Goal: Task Accomplishment & Management: Use online tool/utility

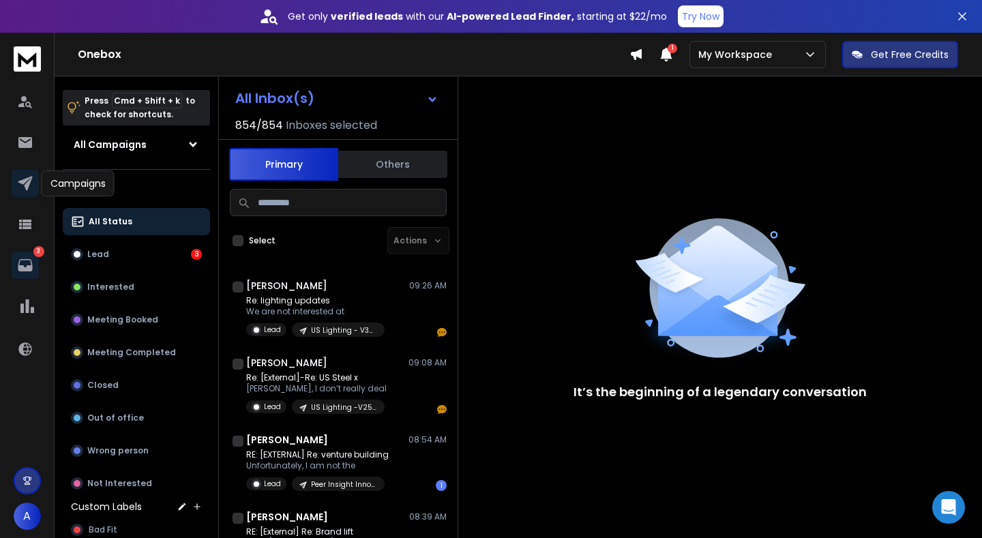
click at [27, 184] on icon at bounding box center [25, 183] width 14 height 14
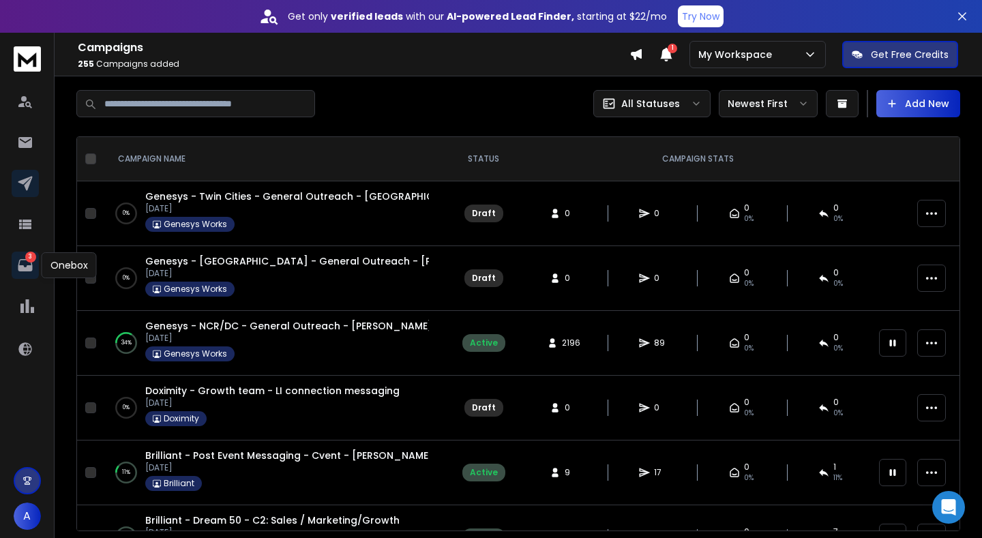
click at [25, 271] on icon at bounding box center [25, 265] width 14 height 12
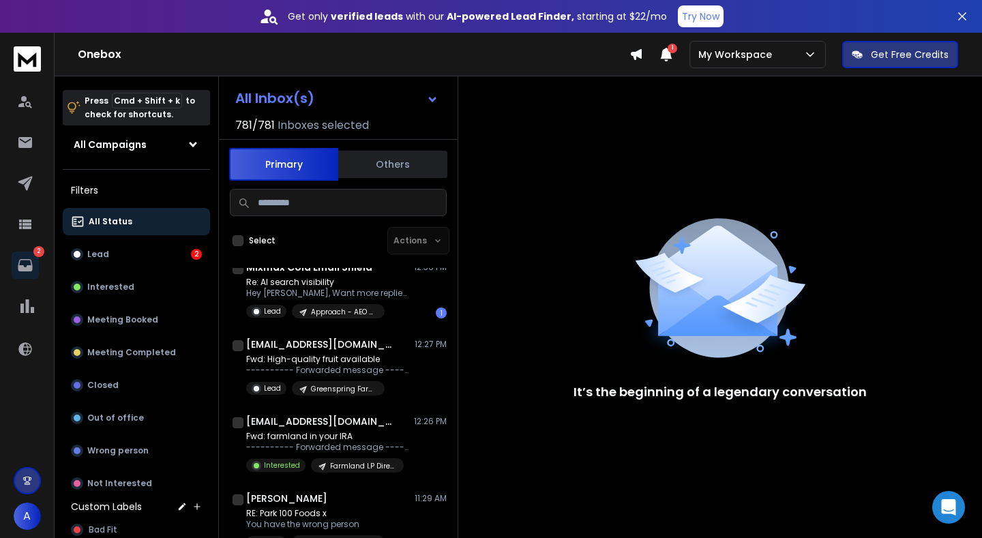
scroll to position [62, 0]
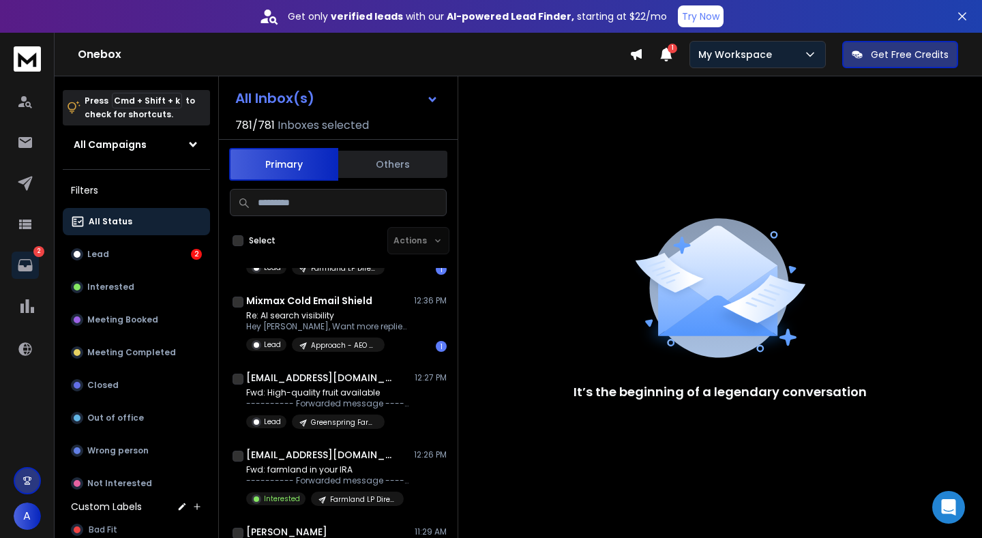
click at [741, 59] on p "My Workspace" at bounding box center [738, 55] width 79 height 14
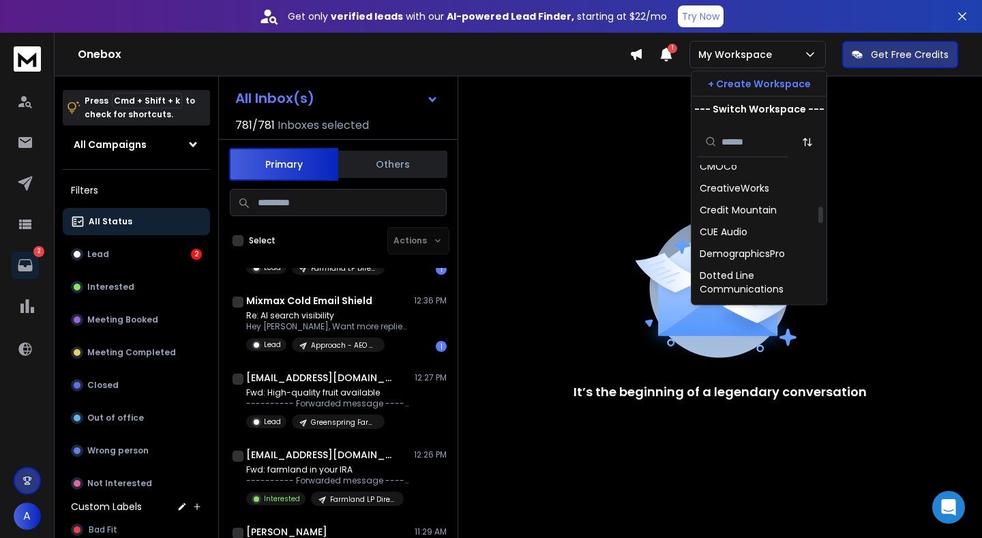
scroll to position [422, 0]
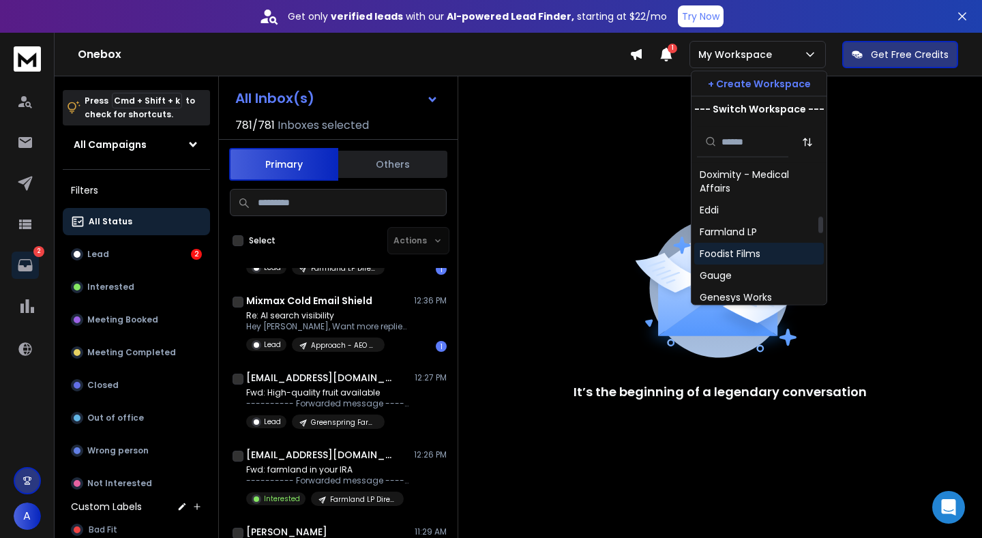
click at [735, 248] on div "Foodist Films" at bounding box center [730, 255] width 61 height 14
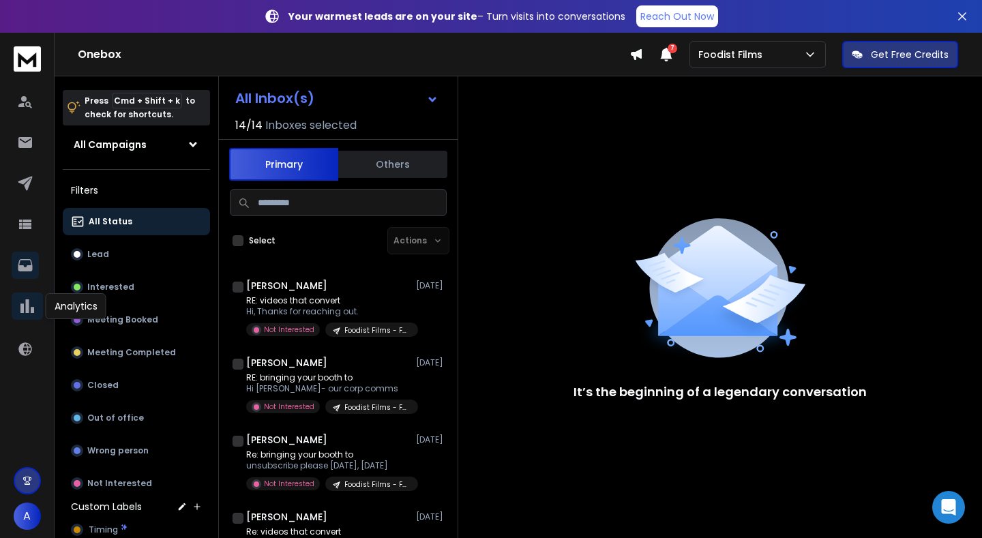
click at [18, 304] on icon at bounding box center [27, 306] width 20 height 20
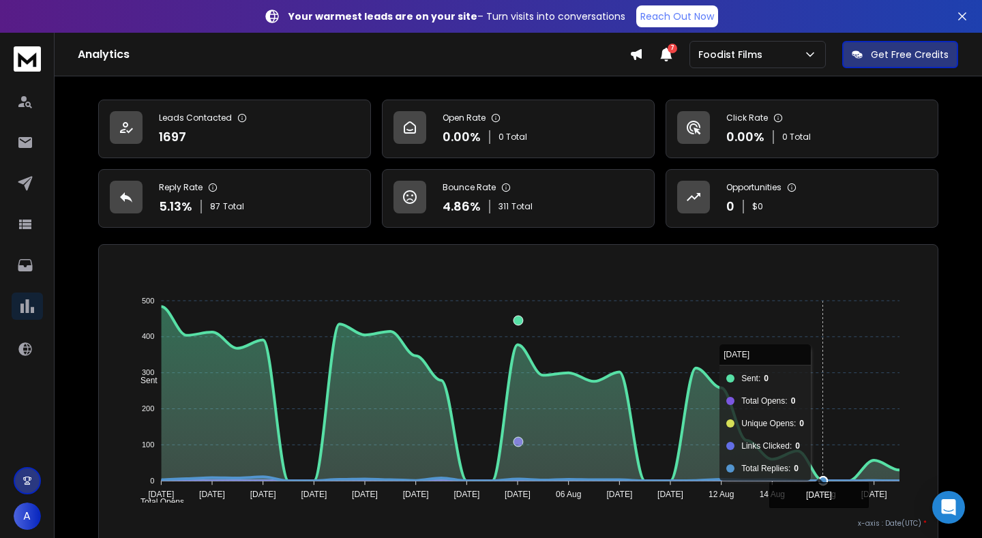
scroll to position [56, 0]
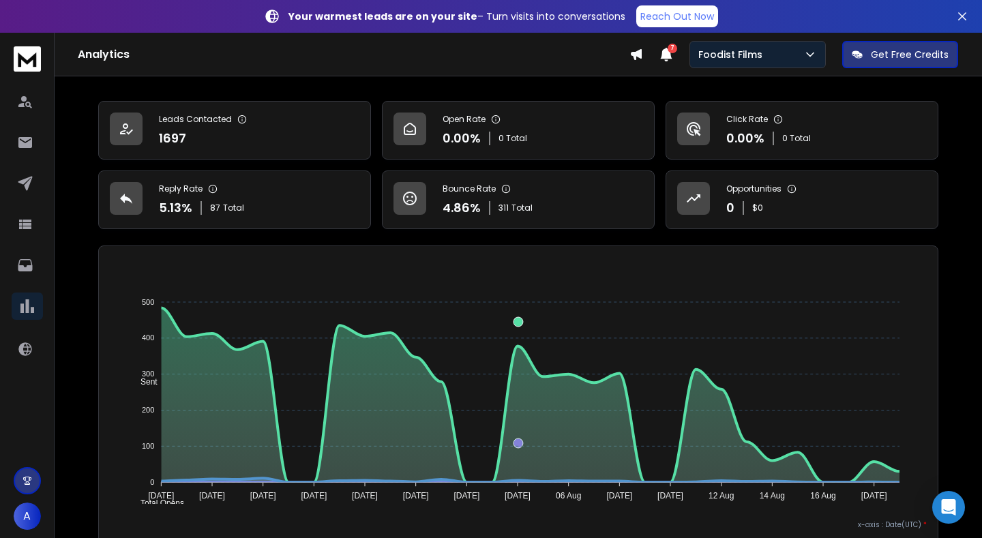
click at [750, 52] on p "Foodist Films" at bounding box center [734, 55] width 70 height 14
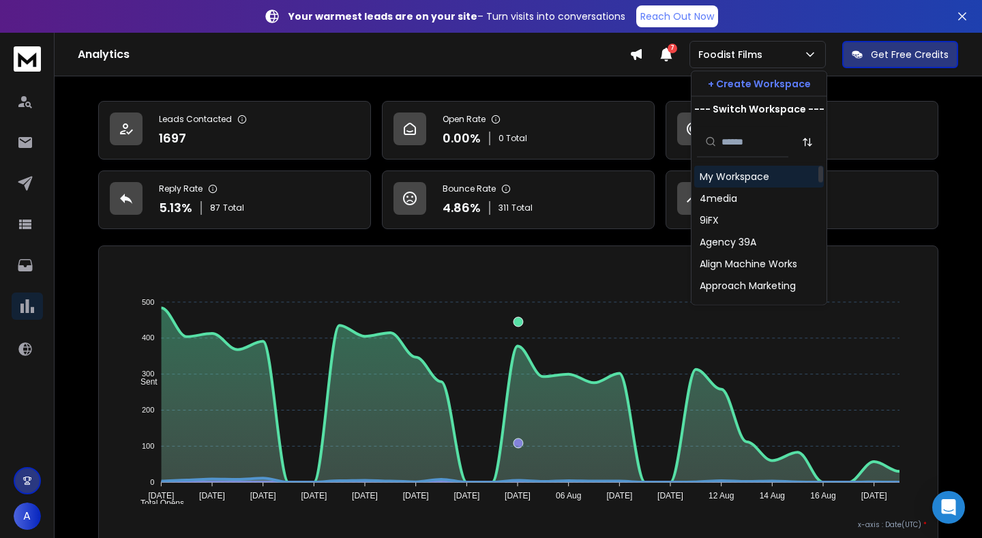
click at [577, 83] on div "Overall Analytics Stay updated! Refresh every 10 mins. Refresh Download All Cam…" at bounding box center [518, 493] width 841 height 918
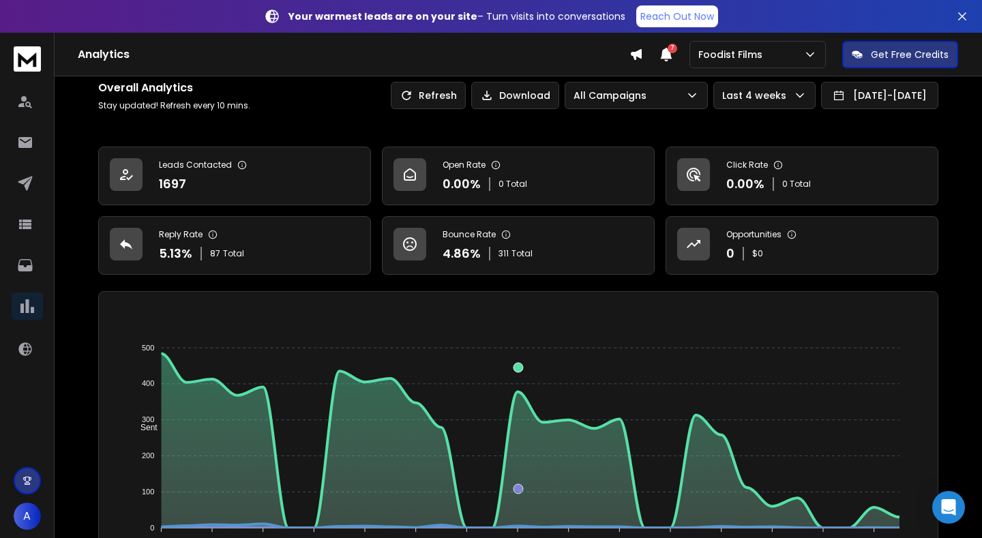
scroll to position [0, 0]
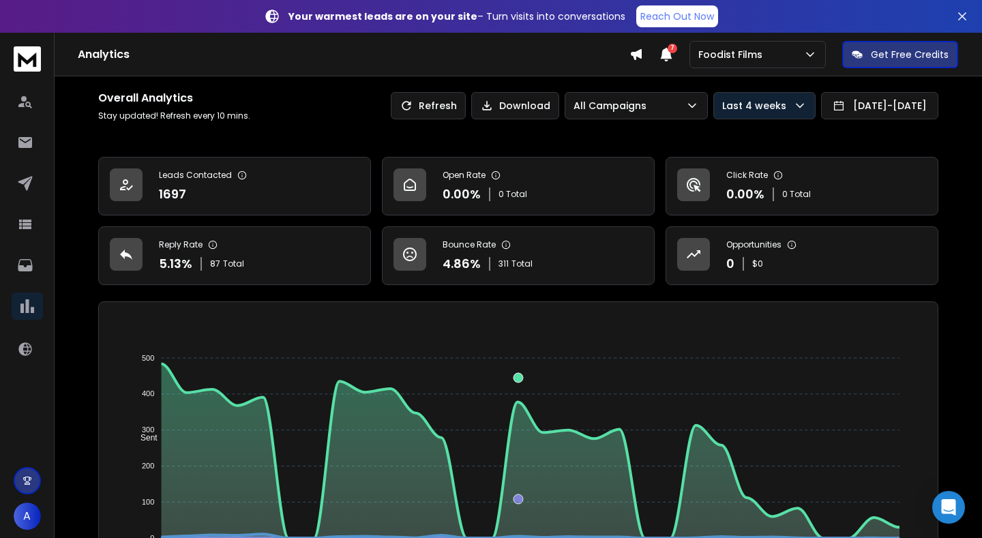
click at [740, 104] on p "Last 4 weeks" at bounding box center [757, 106] width 70 height 14
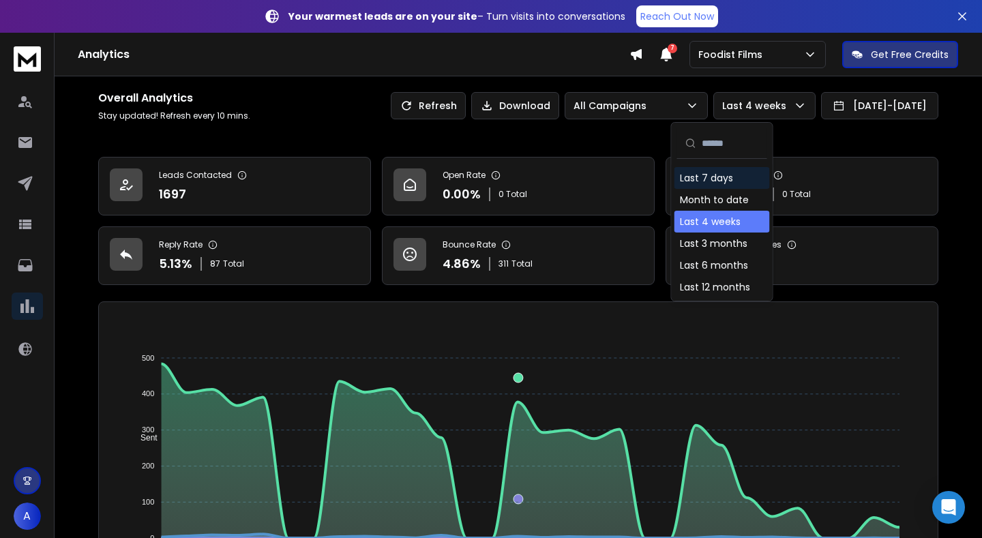
click at [717, 178] on div "Last 7 days" at bounding box center [706, 178] width 53 height 14
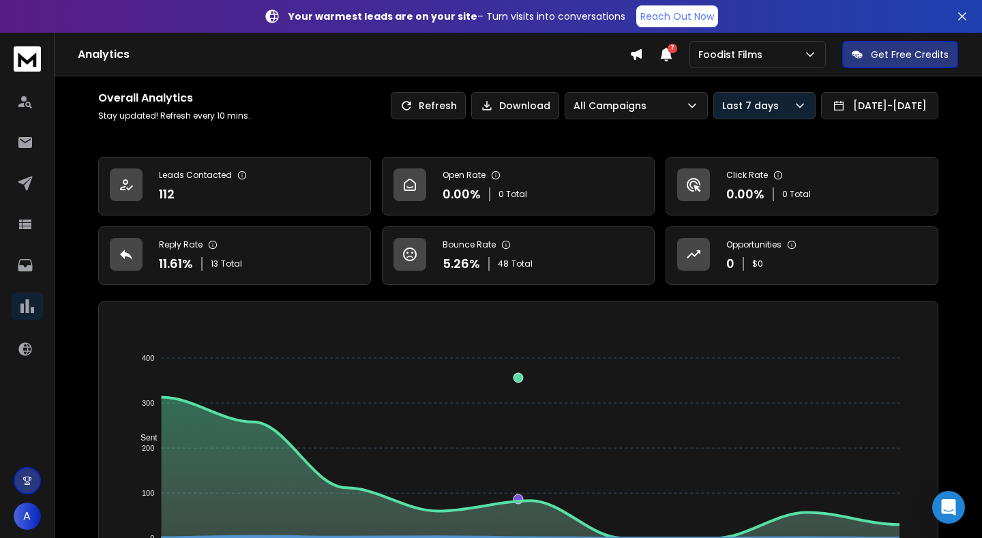
click at [729, 103] on p "Last 7 days" at bounding box center [753, 106] width 62 height 14
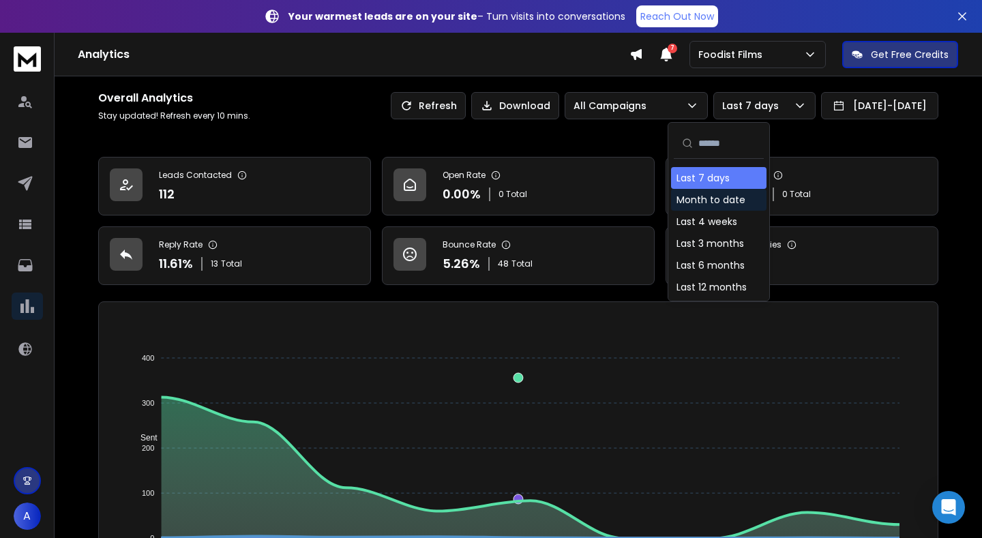
click at [717, 196] on div "Month to date" at bounding box center [711, 200] width 69 height 14
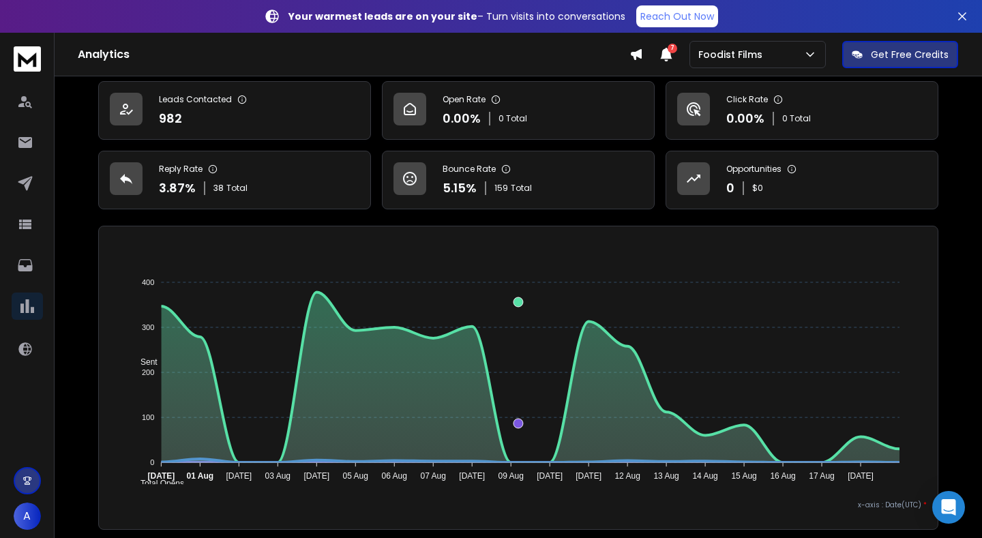
scroll to position [72, 0]
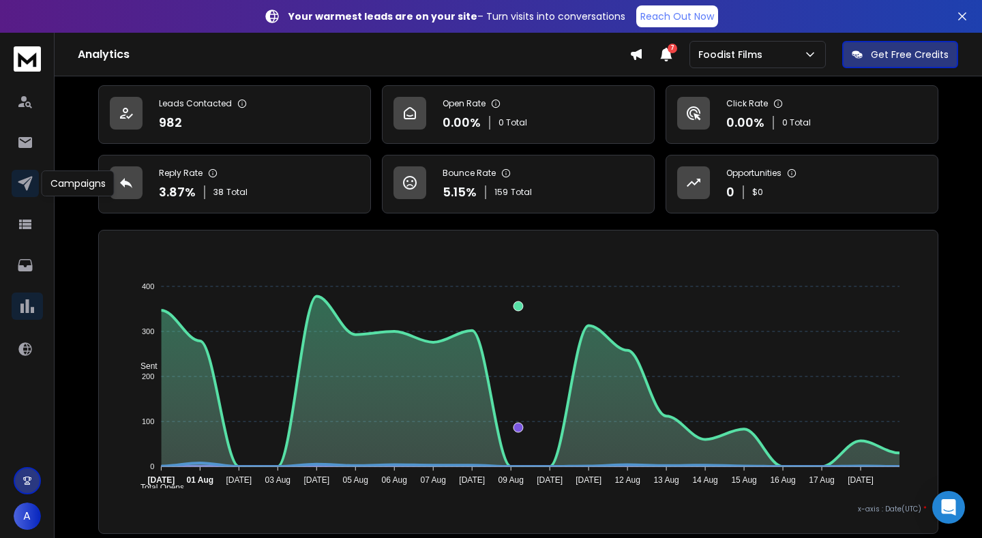
click at [18, 183] on icon at bounding box center [25, 183] width 16 height 16
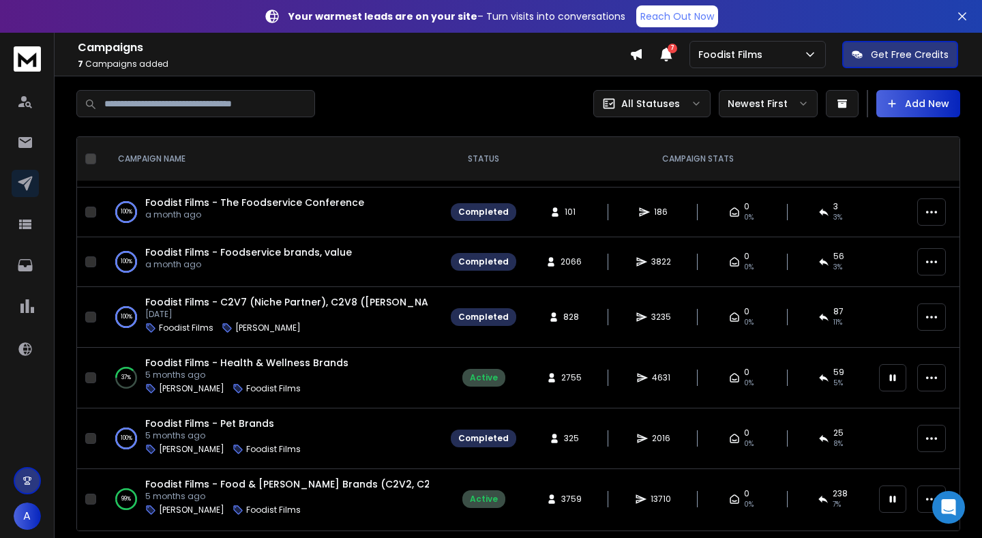
scroll to position [53, 0]
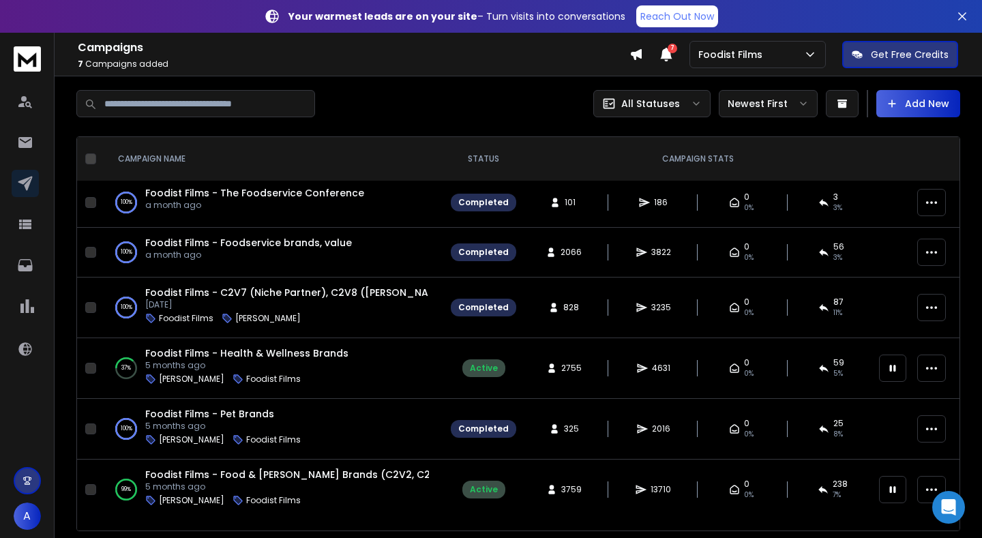
click at [347, 480] on span "Foodist Films - Food & [PERSON_NAME] Brands (C2V2, C2V3)" at bounding box center [296, 475] width 303 height 14
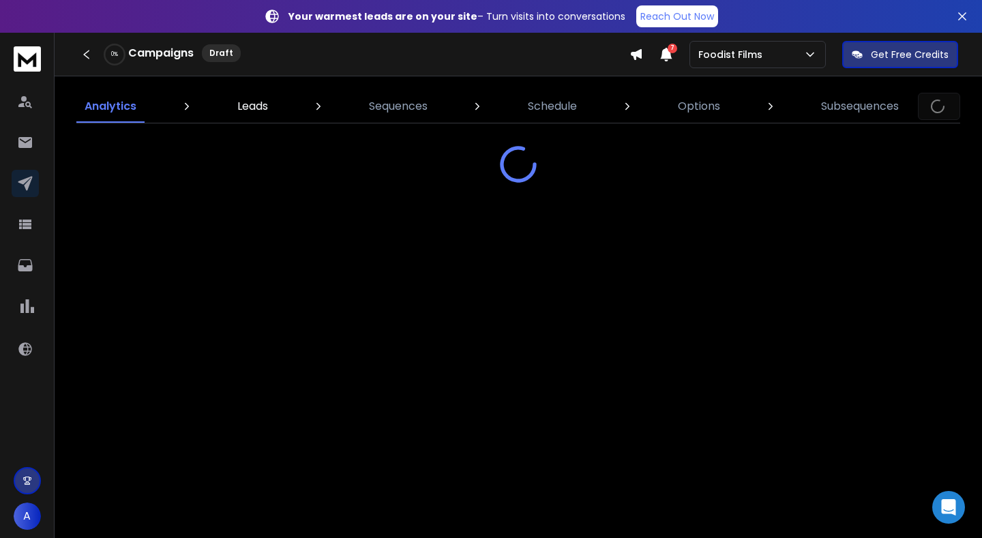
click at [257, 104] on p "Leads" at bounding box center [252, 106] width 31 height 16
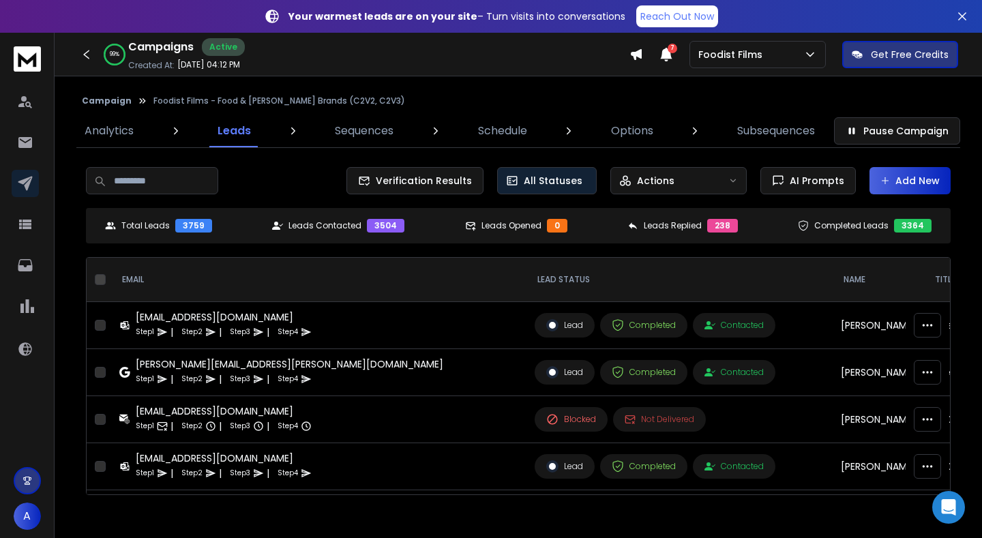
click at [549, 181] on p "All Statuses" at bounding box center [553, 181] width 59 height 14
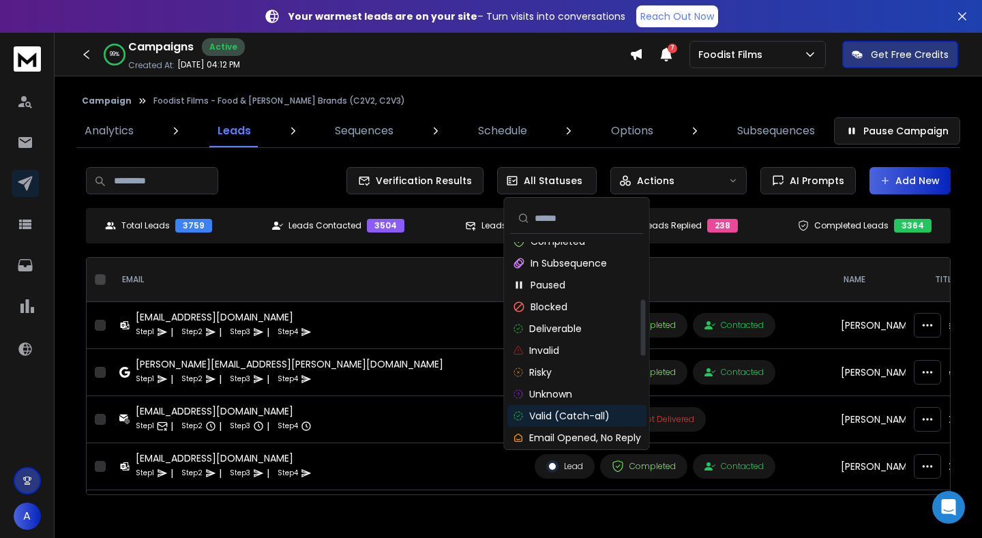
scroll to position [159, 0]
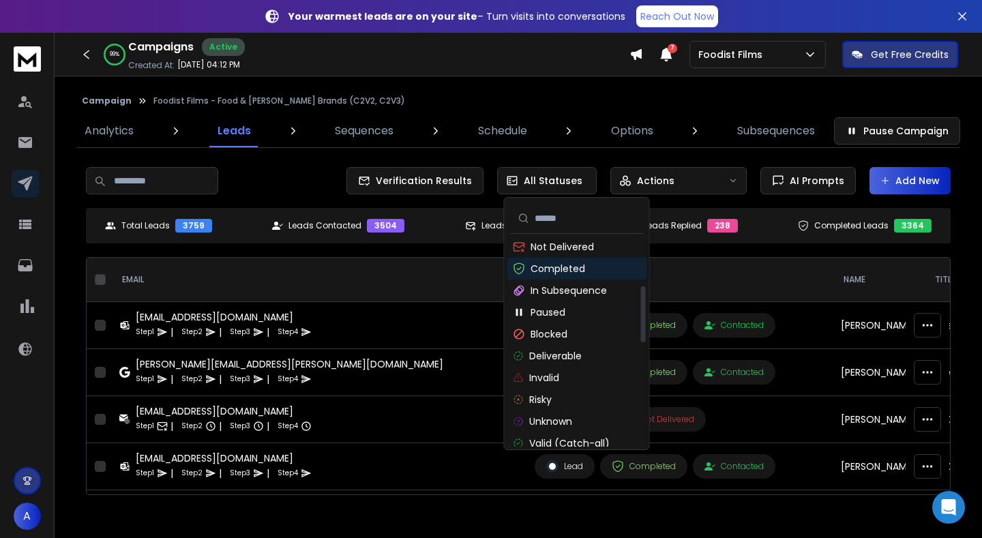
click at [570, 265] on p "Completed" at bounding box center [558, 269] width 55 height 14
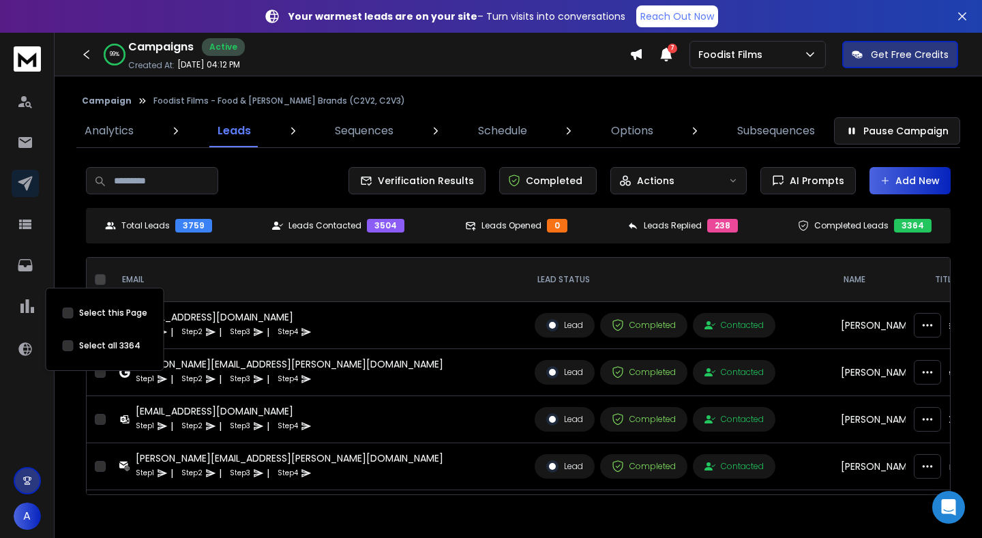
click at [61, 346] on div "Select this Page Select all 3364" at bounding box center [105, 329] width 101 height 71
click at [89, 347] on label "Select all 3364" at bounding box center [109, 345] width 61 height 11
click at [69, 345] on button "Select this Page" at bounding box center [68, 345] width 11 height 11
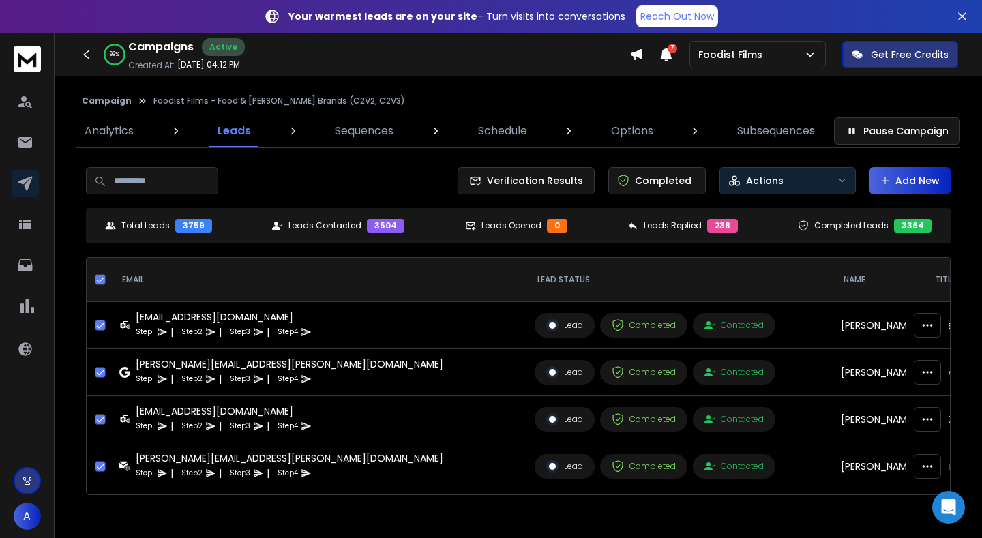
click at [795, 180] on div "Actions" at bounding box center [781, 181] width 104 height 14
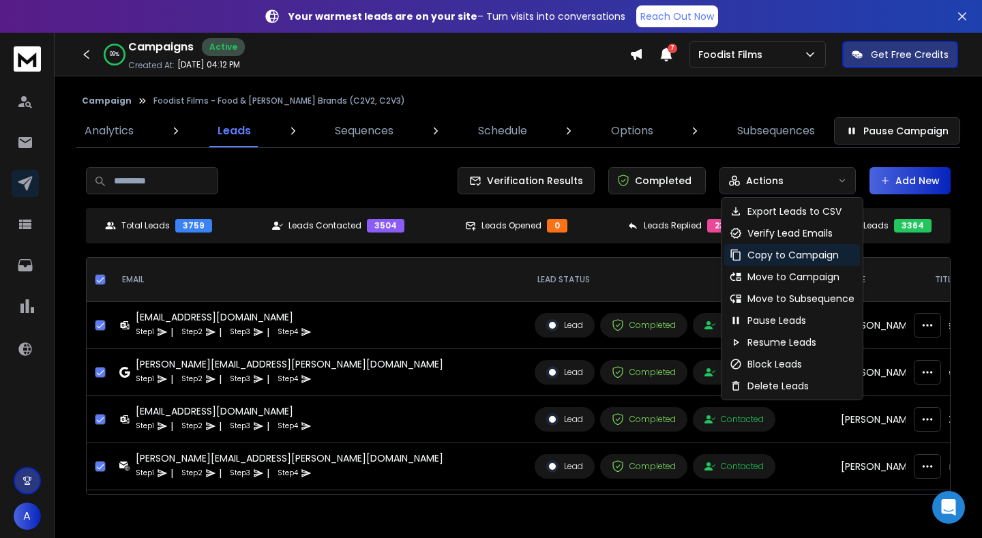
click at [786, 250] on p "Copy to Campaign" at bounding box center [793, 255] width 91 height 14
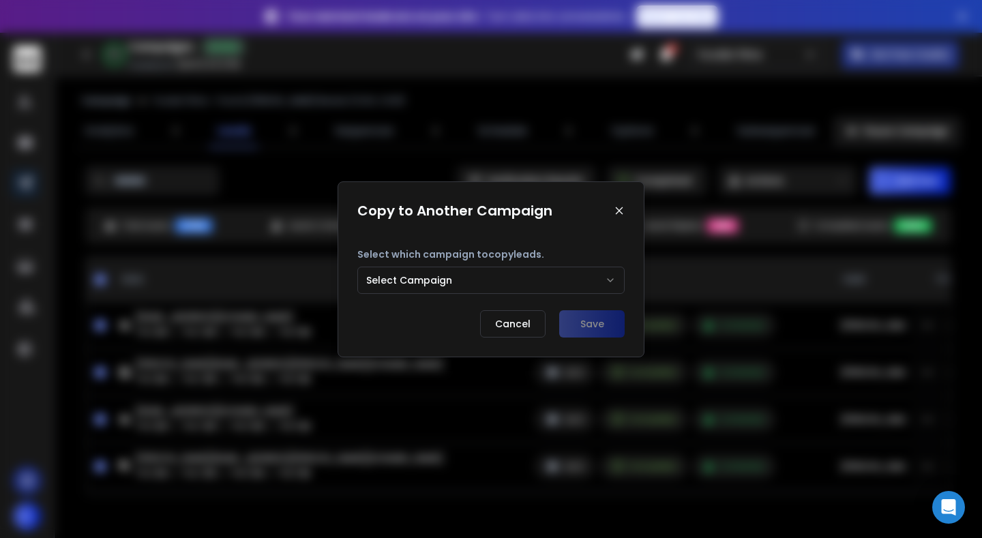
click at [474, 282] on button "Select Campaign" at bounding box center [490, 280] width 267 height 27
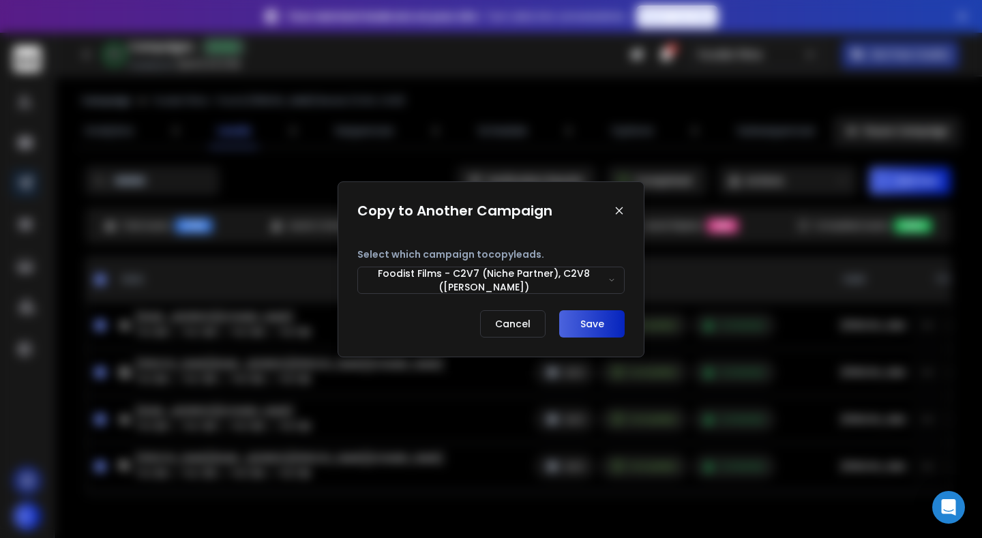
click at [600, 320] on button "Save" at bounding box center [591, 323] width 65 height 27
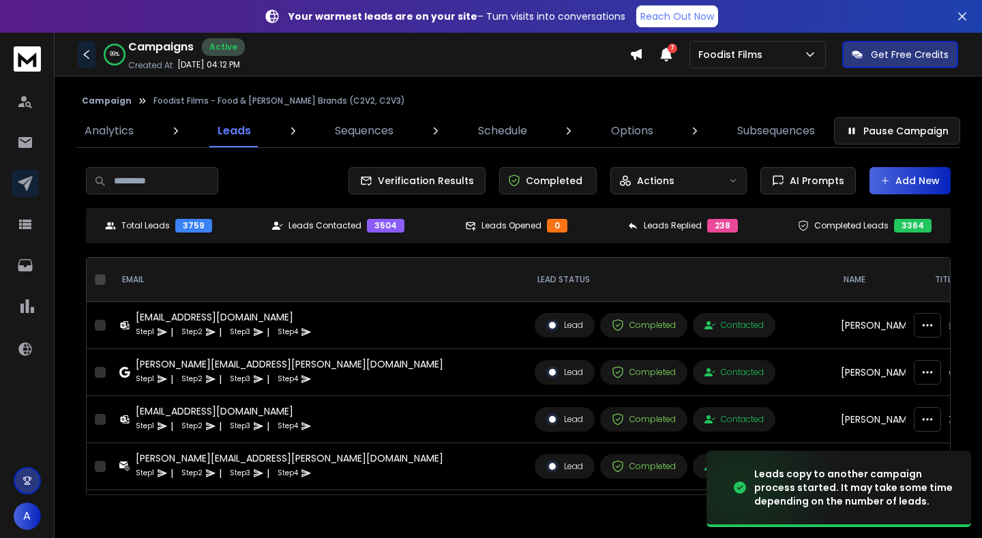
click at [86, 56] on icon at bounding box center [85, 54] width 5 height 9
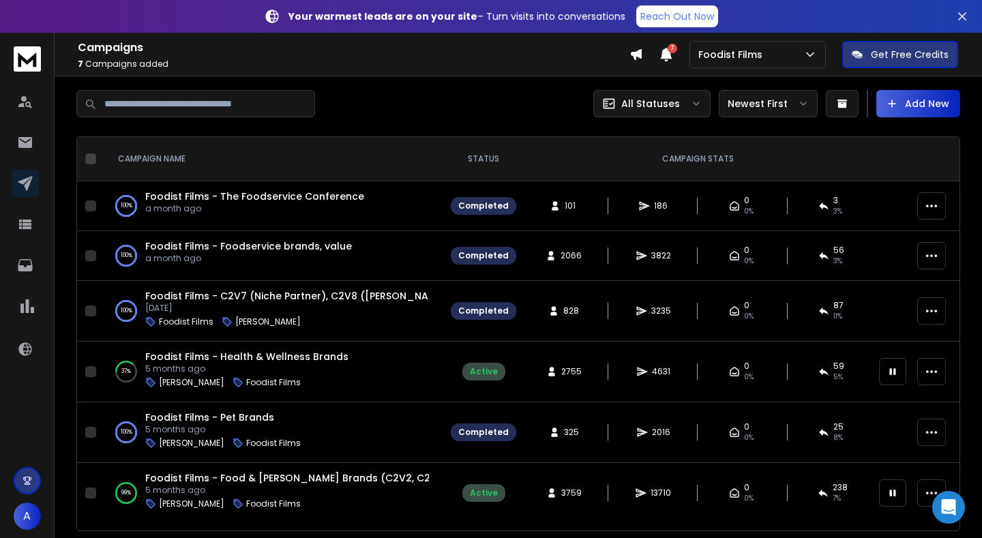
scroll to position [53, 0]
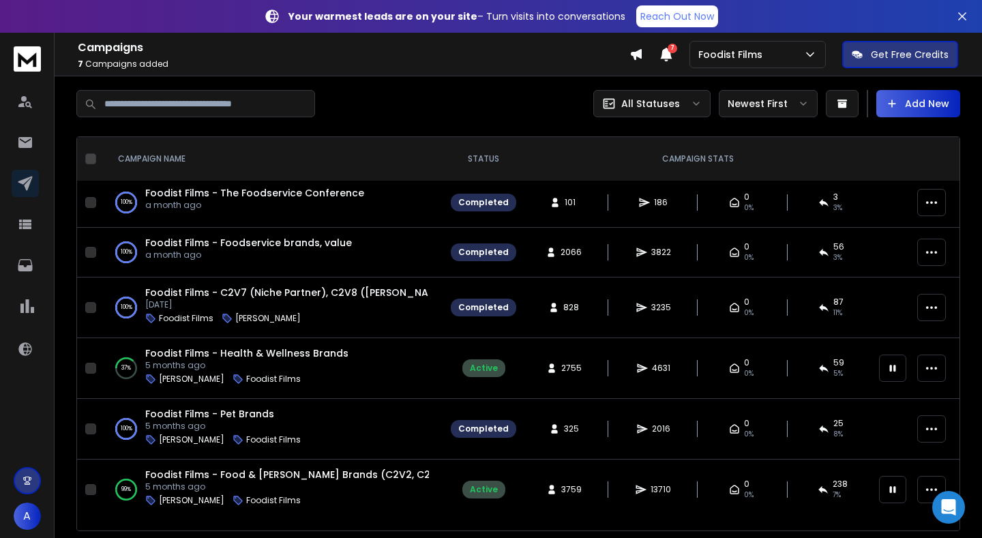
click at [293, 296] on span "Foodist Films - C2V7 (Niche Partner), C2V8 (Emmi Roth)" at bounding box center [298, 293] width 306 height 14
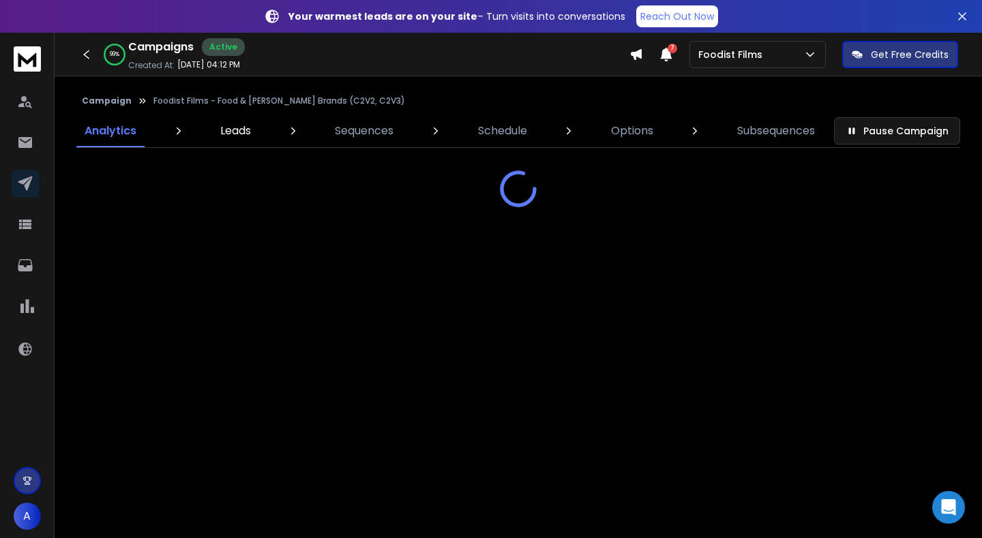
click at [231, 126] on p "Leads" at bounding box center [235, 131] width 31 height 16
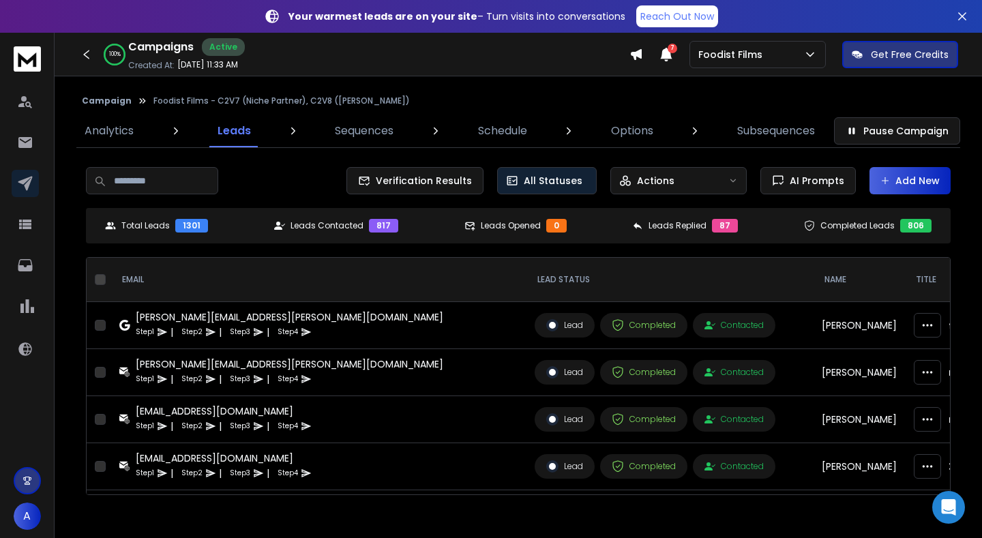
click at [546, 180] on p "All Statuses" at bounding box center [553, 181] width 59 height 14
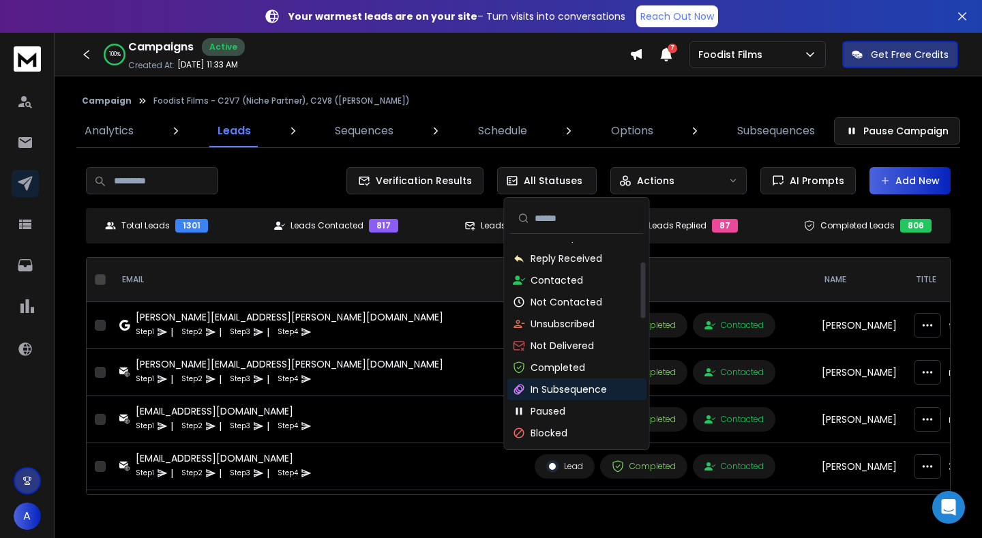
scroll to position [57, 0]
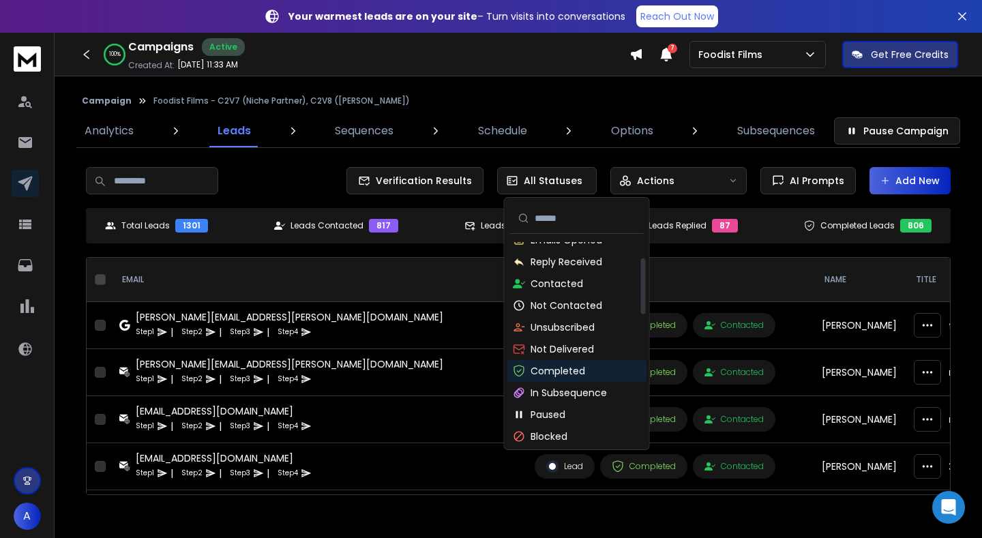
click at [543, 376] on p "Completed" at bounding box center [558, 371] width 55 height 14
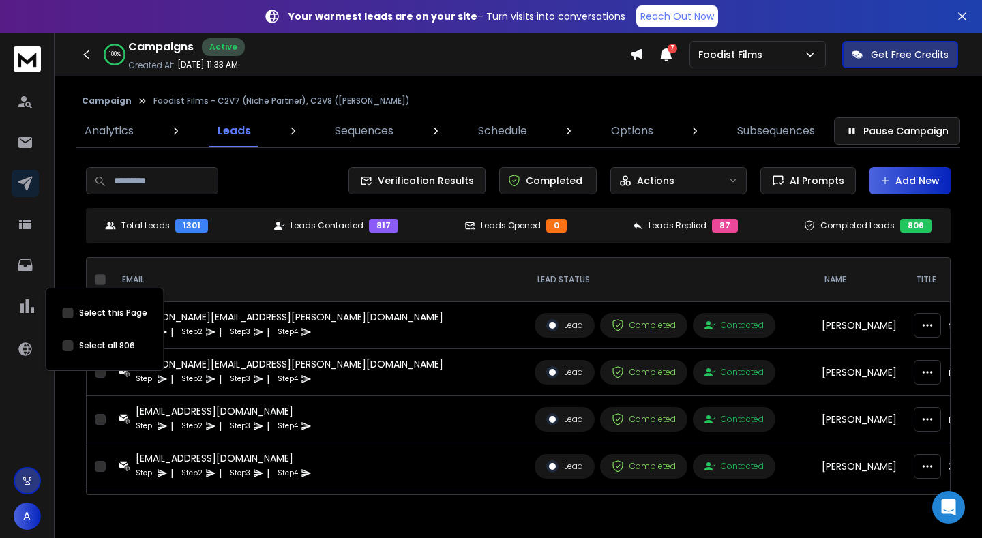
click at [68, 341] on button "Select this Page" at bounding box center [68, 345] width 11 height 11
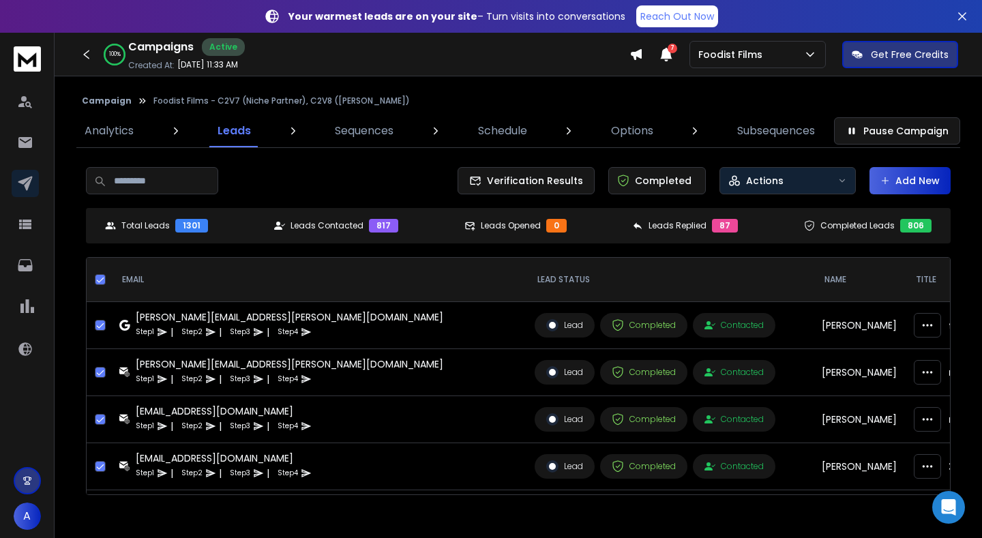
click at [772, 181] on p "Actions" at bounding box center [765, 181] width 38 height 14
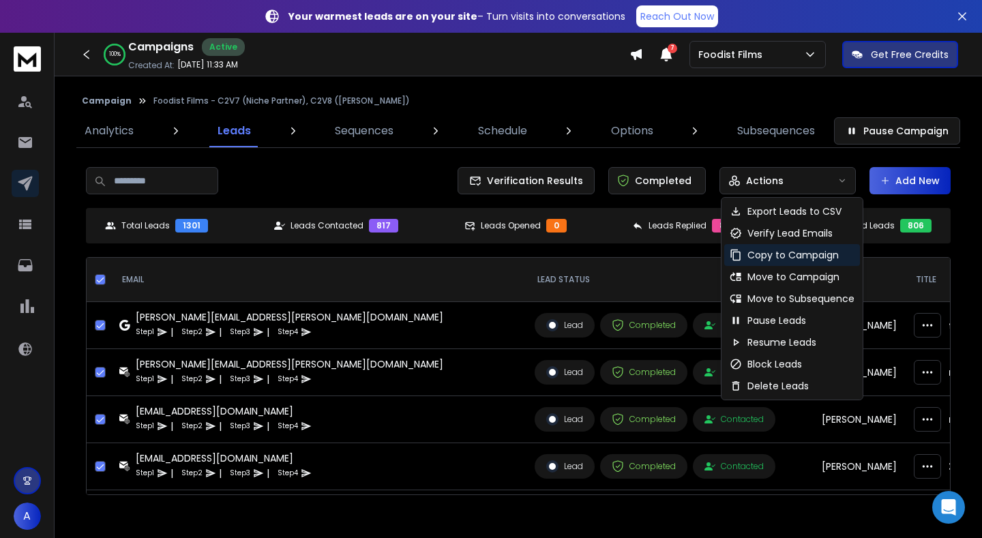
click at [774, 257] on p "Copy to Campaign" at bounding box center [793, 255] width 91 height 14
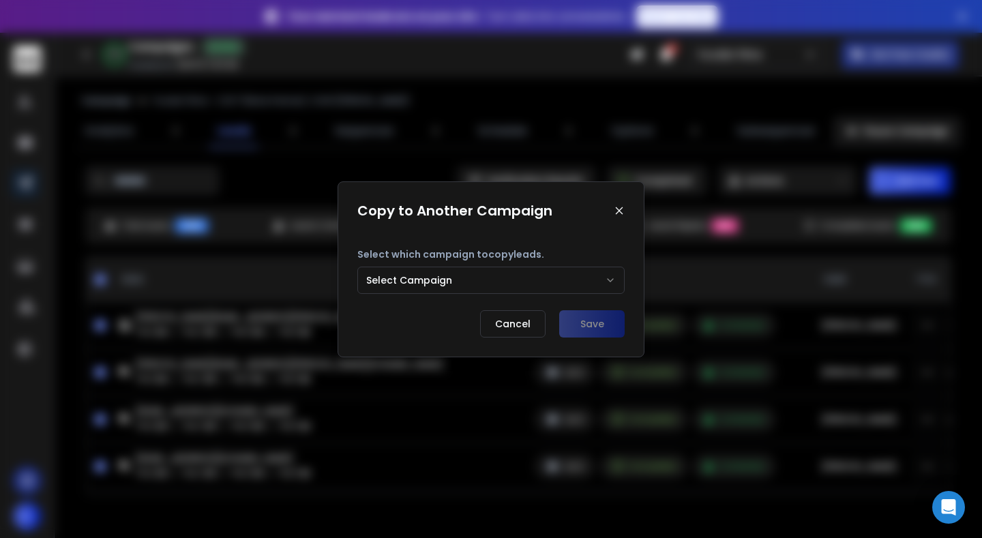
click at [505, 273] on button "Select Campaign" at bounding box center [490, 280] width 267 height 27
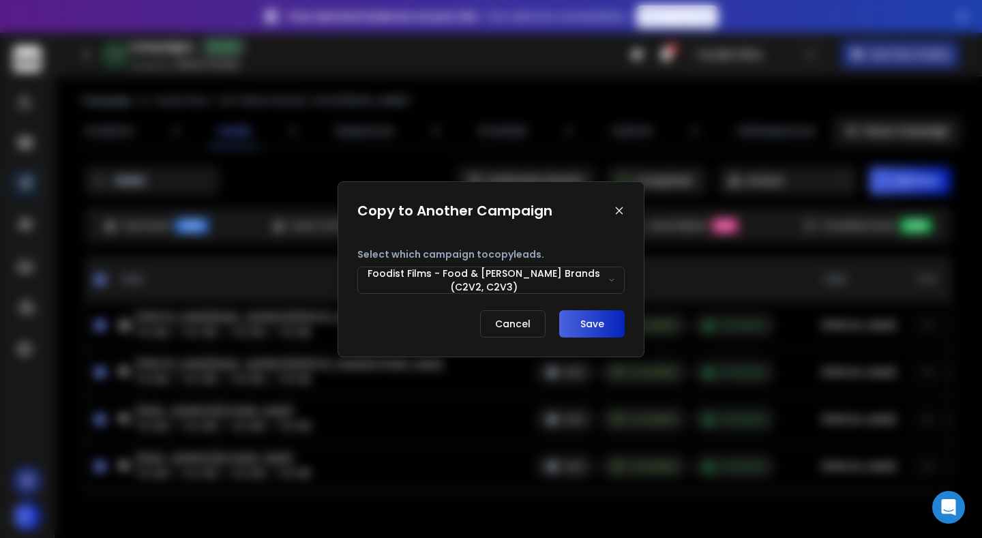
click at [598, 321] on button "Save" at bounding box center [591, 323] width 65 height 27
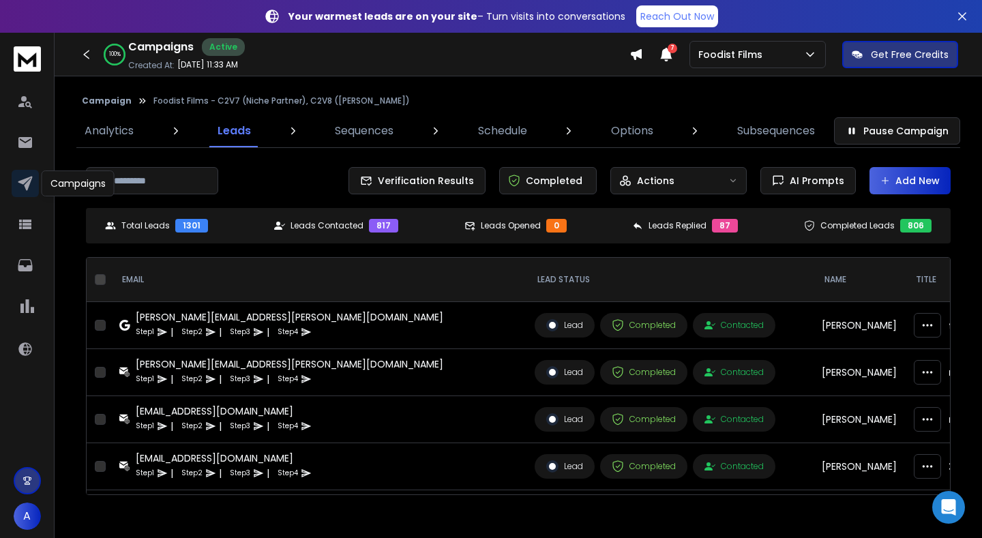
click at [25, 187] on icon at bounding box center [25, 183] width 14 height 14
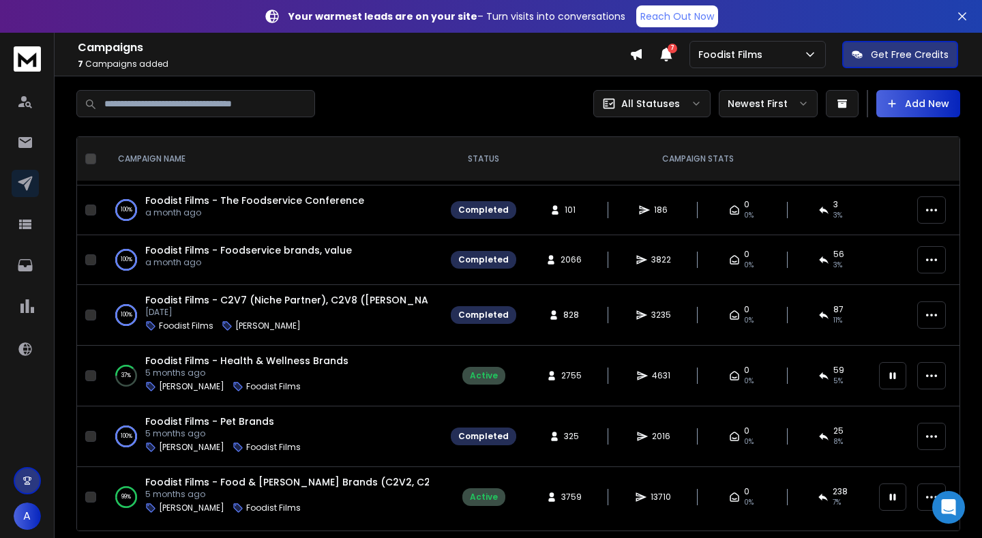
scroll to position [53, 0]
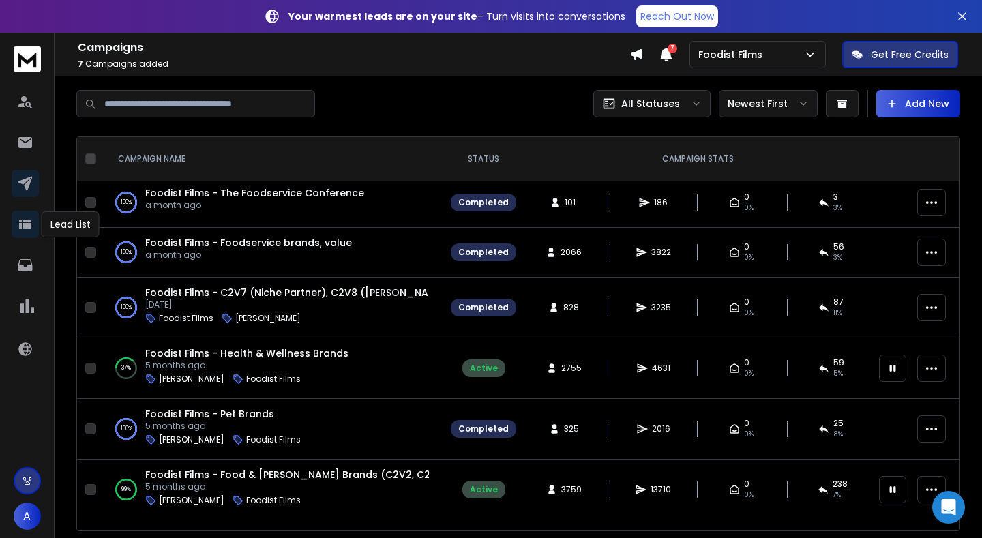
click at [27, 232] on icon at bounding box center [25, 224] width 16 height 16
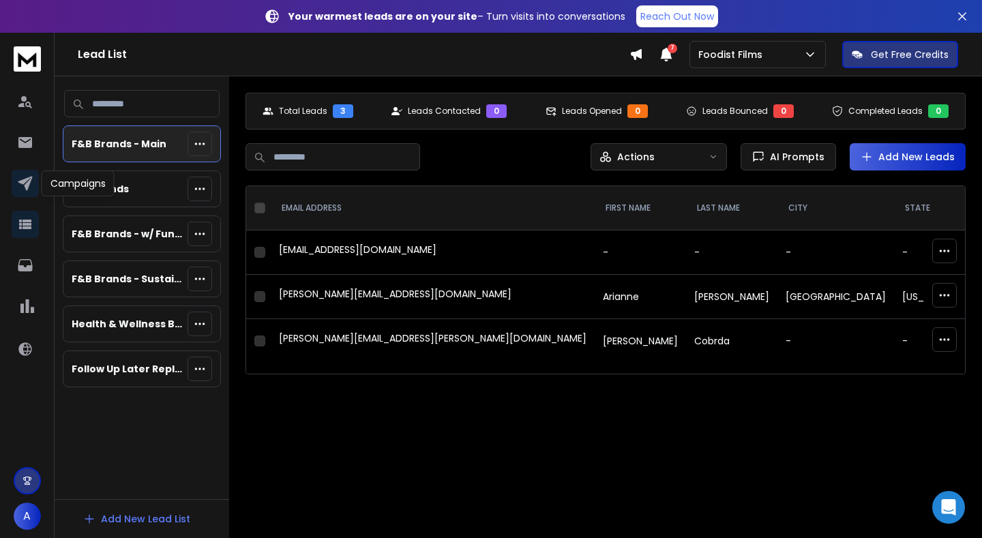
click at [30, 183] on icon at bounding box center [25, 183] width 16 height 16
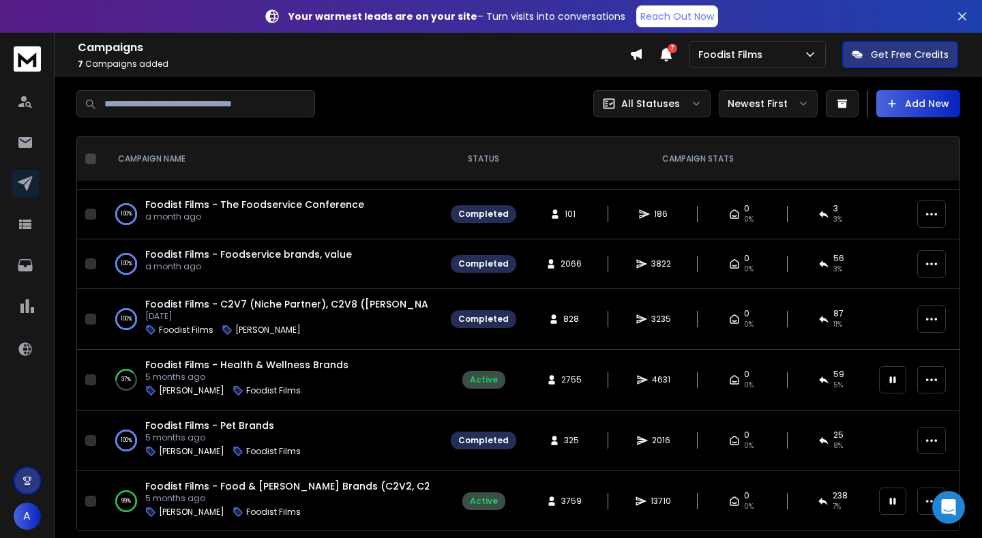
scroll to position [53, 0]
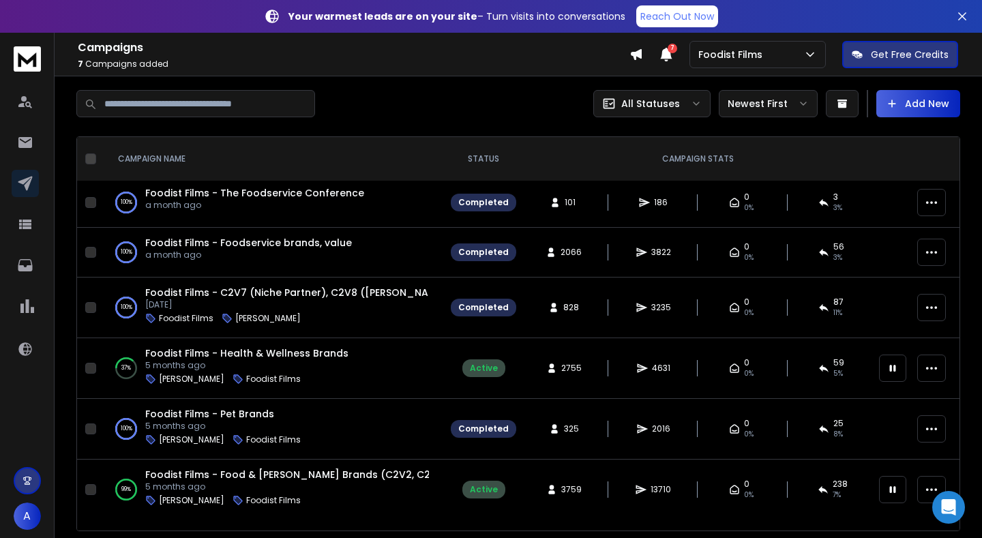
click at [305, 351] on span "Foodist Films - Health & Wellness Brands" at bounding box center [246, 354] width 203 height 14
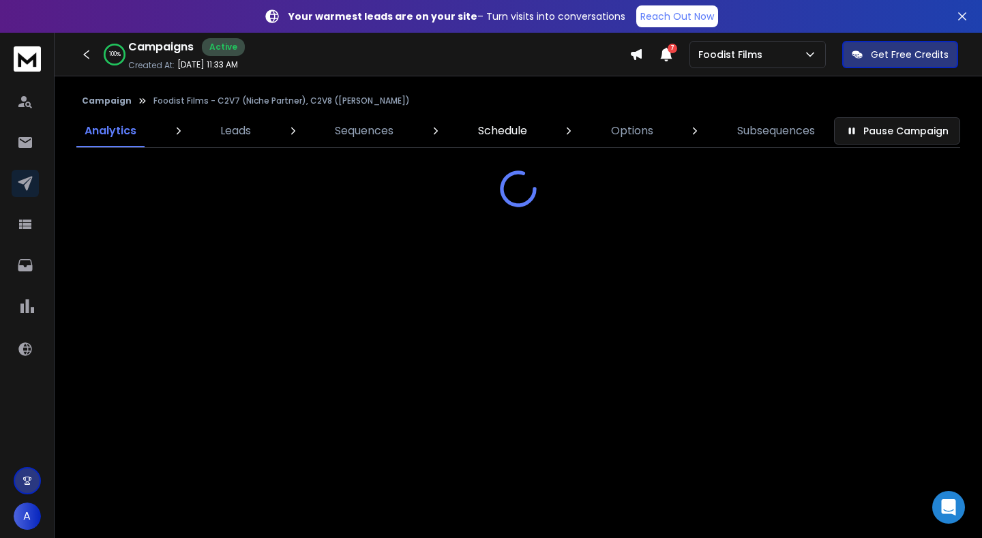
click at [507, 121] on link "Schedule" at bounding box center [502, 131] width 65 height 33
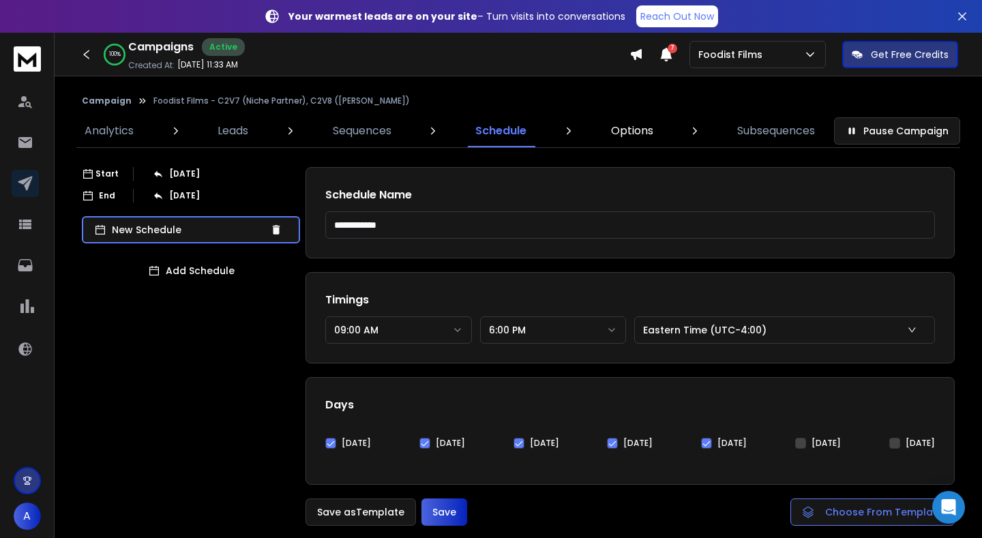
click at [628, 130] on p "Options" at bounding box center [632, 131] width 42 height 16
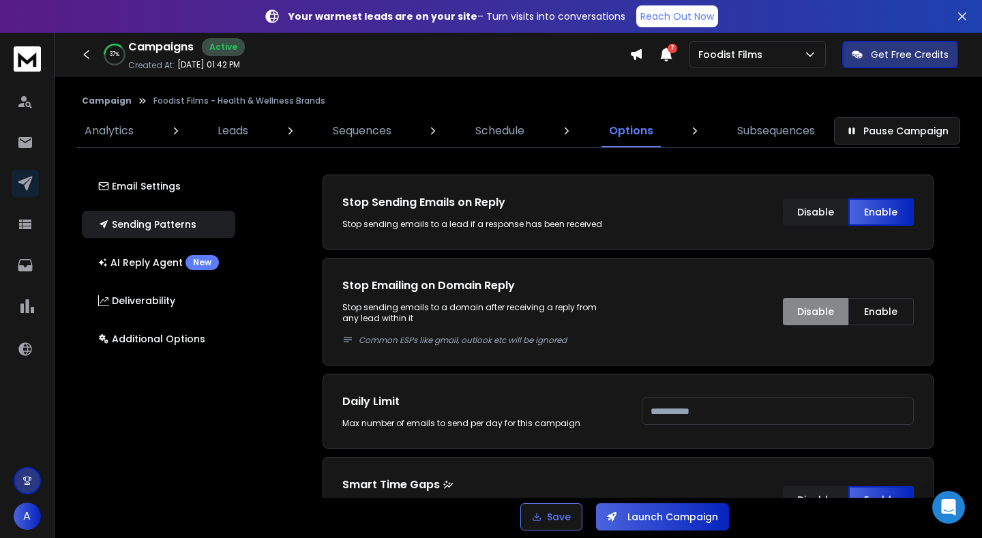
scroll to position [523, 0]
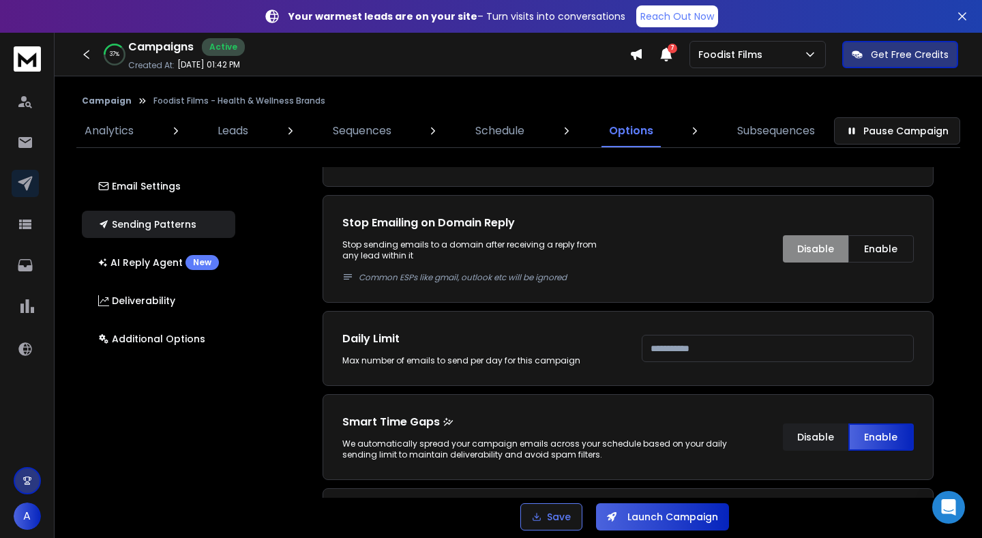
click at [677, 352] on input "**" at bounding box center [778, 348] width 272 height 27
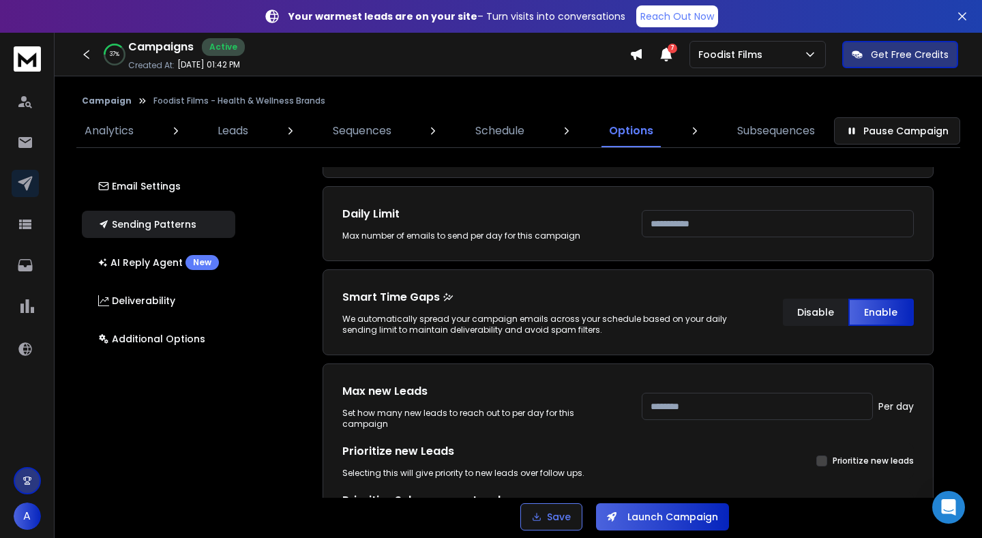
scroll to position [657, 0]
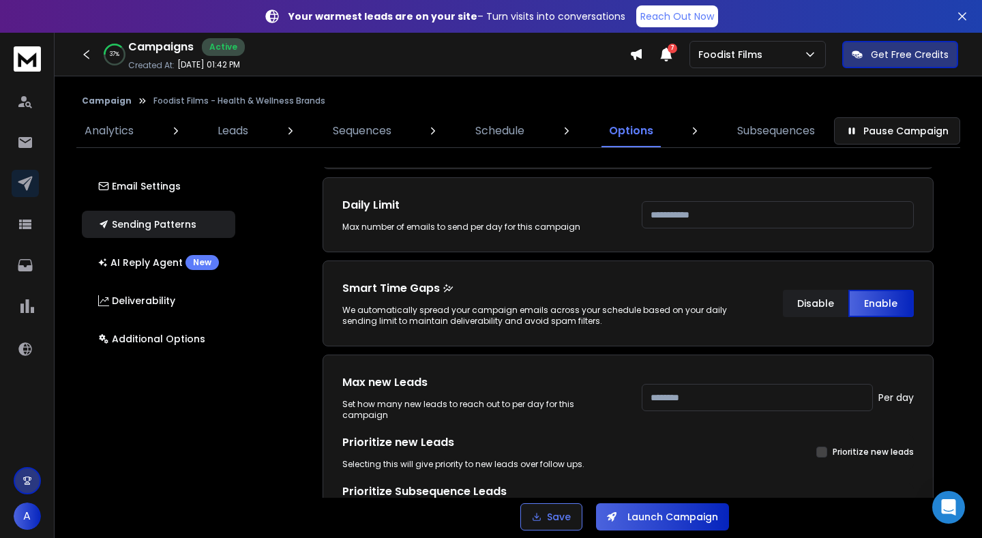
type input "***"
click at [740, 392] on input "**" at bounding box center [757, 397] width 231 height 27
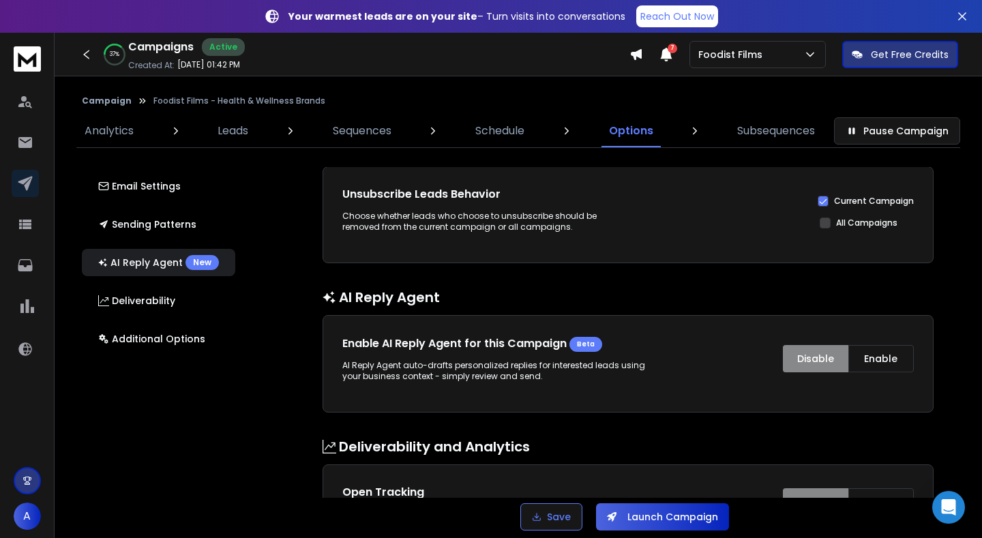
scroll to position [1298, 0]
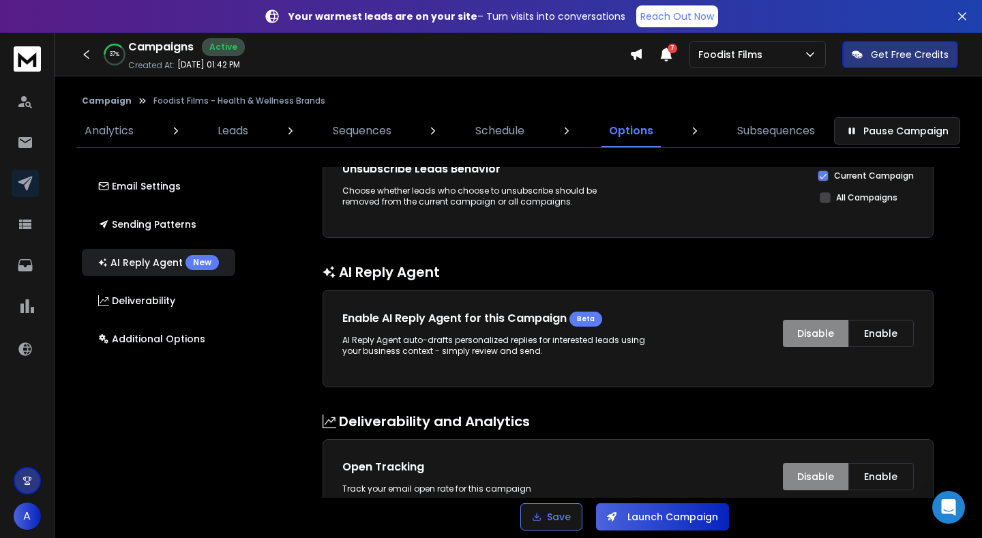
type input "***"
click at [623, 514] on button "Launch Campaign" at bounding box center [662, 516] width 133 height 27
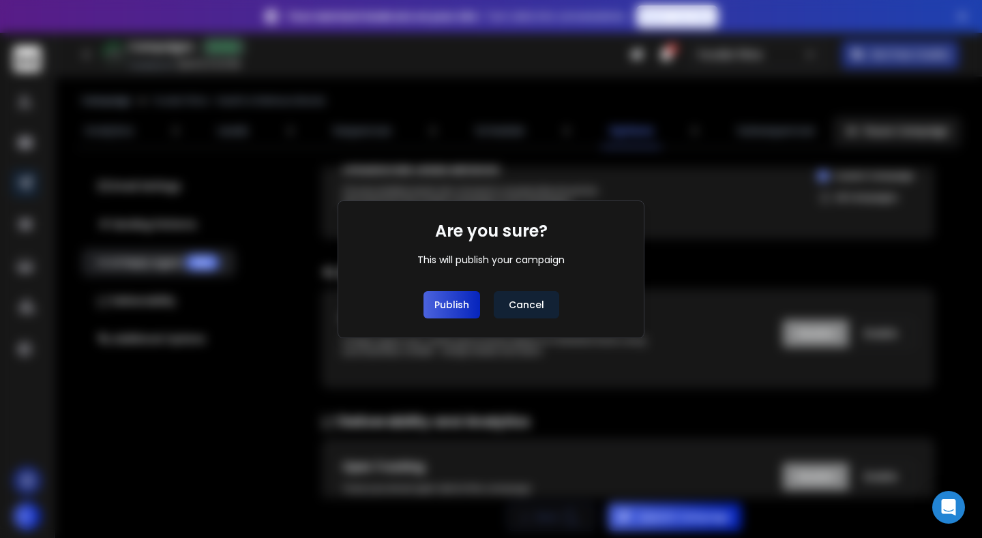
click at [448, 294] on button "Publish" at bounding box center [452, 304] width 57 height 27
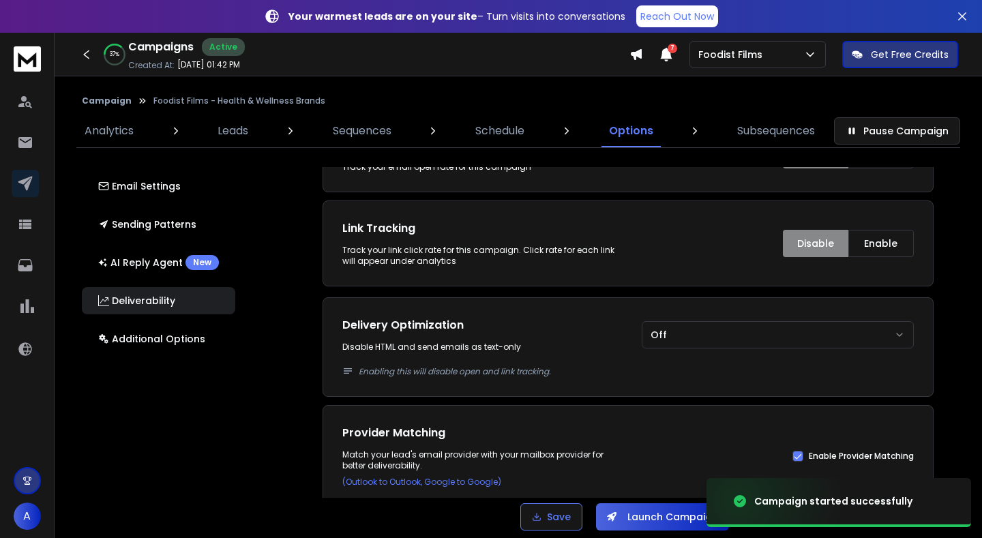
scroll to position [1676, 0]
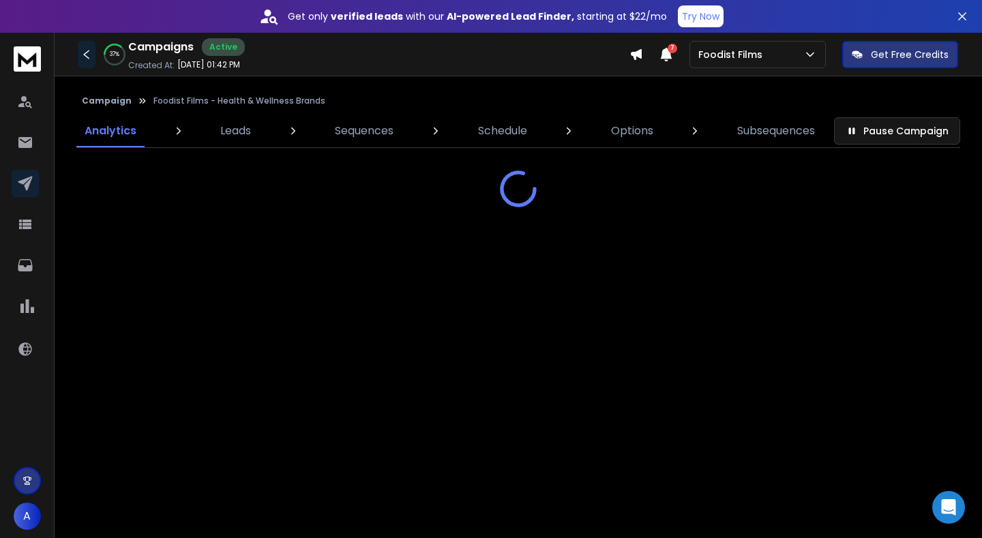
click at [87, 55] on icon at bounding box center [87, 54] width 12 height 12
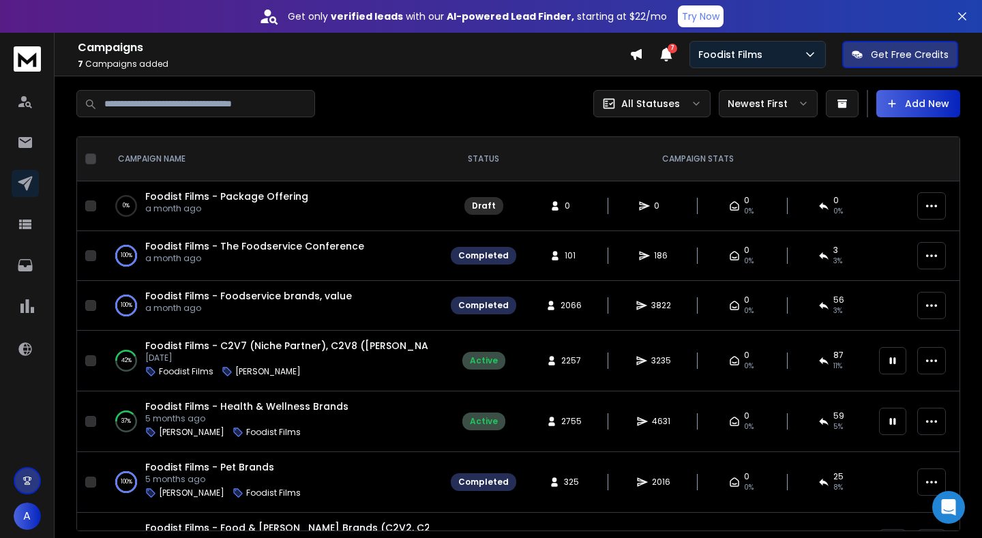
click at [778, 57] on div "Foodist Films" at bounding box center [758, 55] width 119 height 14
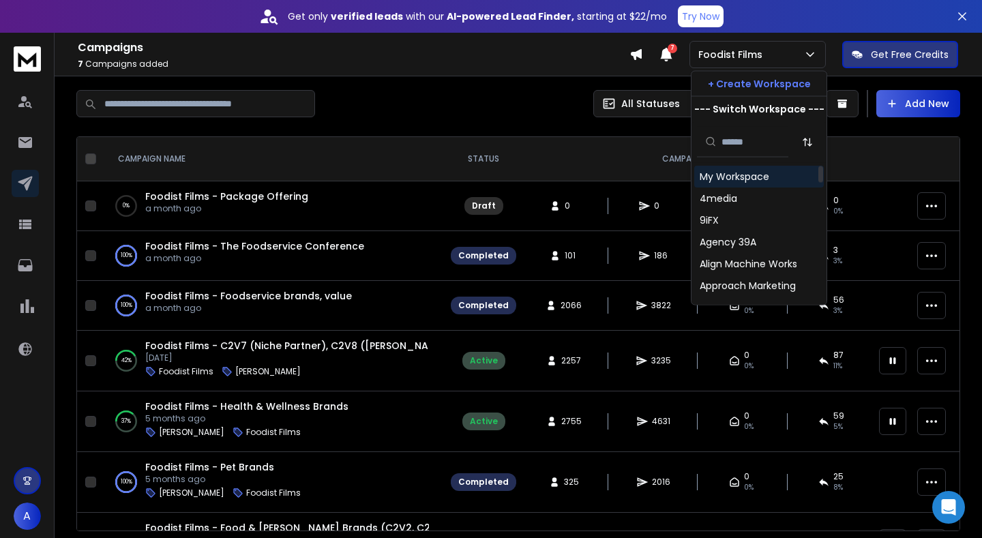
click at [750, 179] on div "My Workspace" at bounding box center [735, 177] width 70 height 14
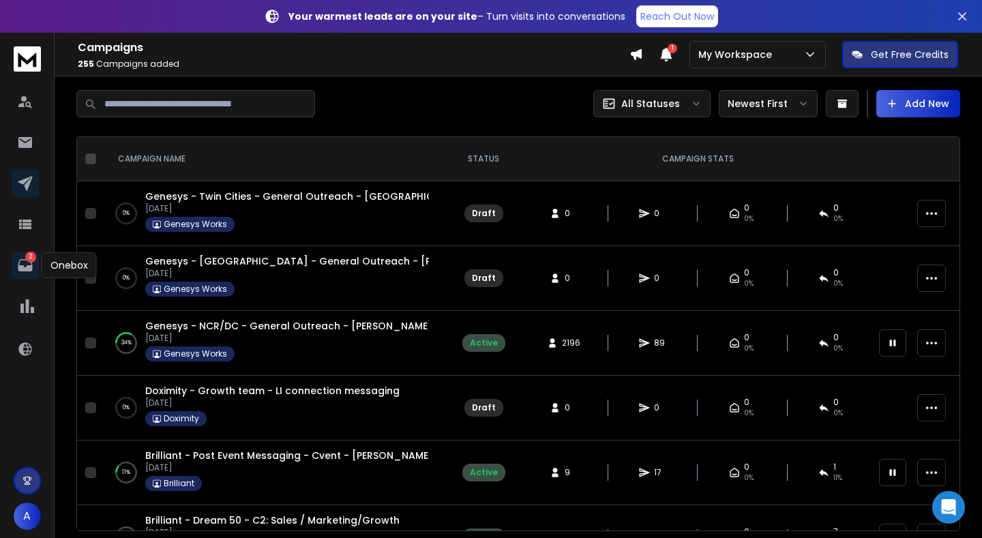
click at [37, 259] on link "2" at bounding box center [25, 265] width 27 height 27
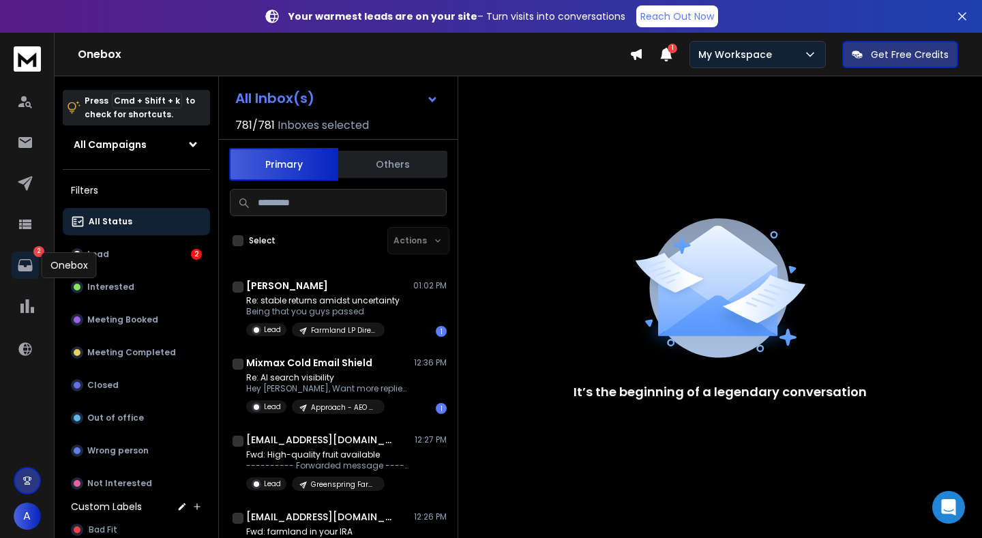
click at [749, 52] on p "My Workspace" at bounding box center [738, 55] width 79 height 14
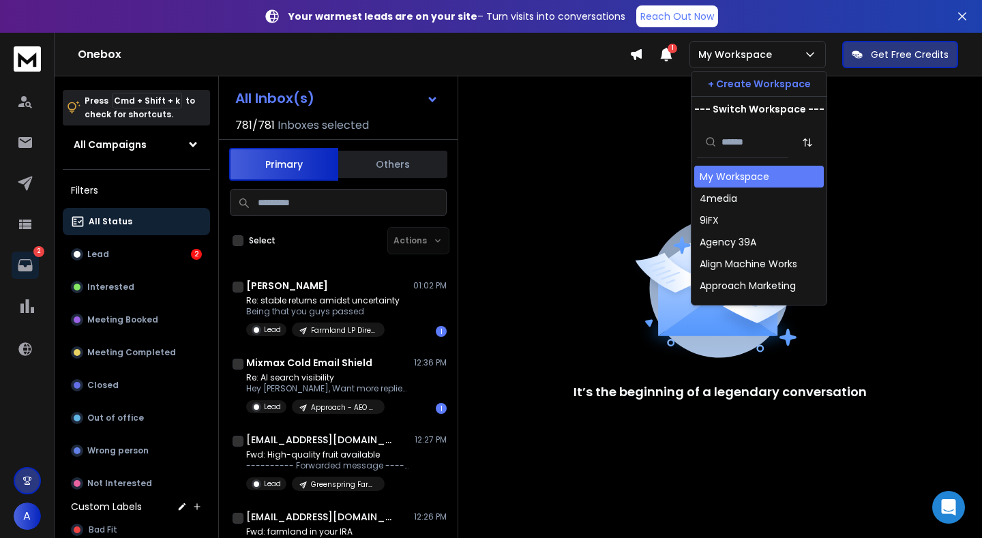
click at [738, 145] on input "text" at bounding box center [751, 142] width 59 height 30
type input "*"
click at [742, 145] on input "text" at bounding box center [751, 142] width 59 height 30
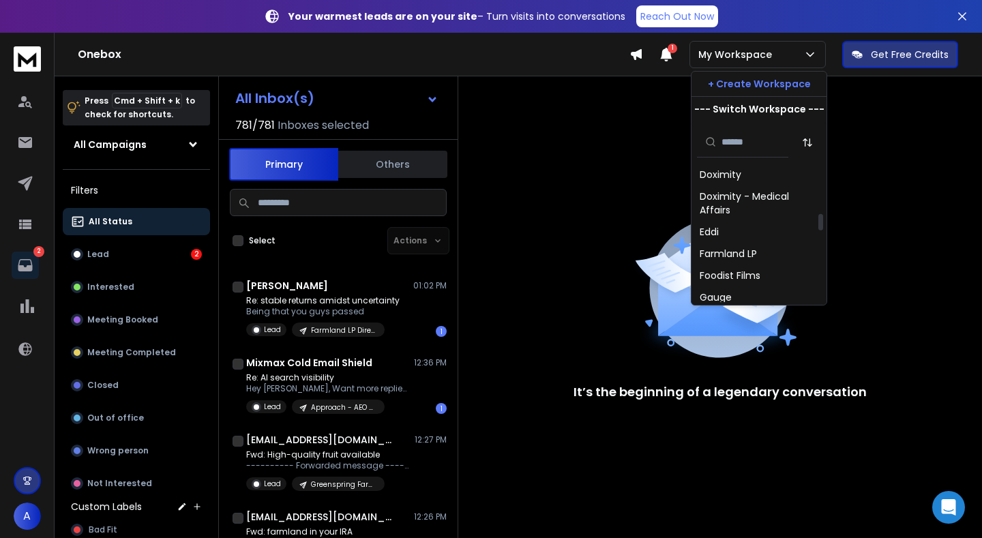
scroll to position [415, 0]
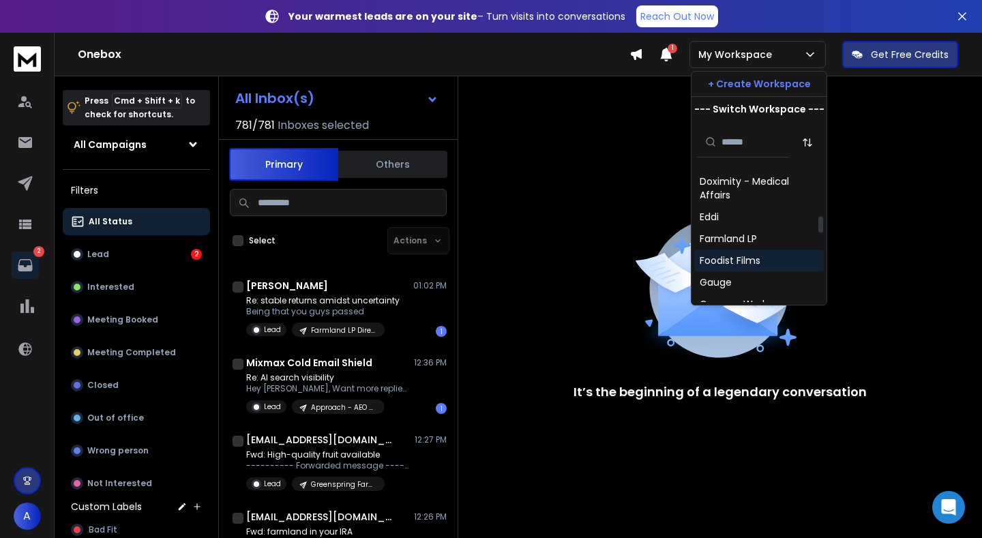
click at [725, 254] on div "Foodist Films" at bounding box center [730, 261] width 61 height 14
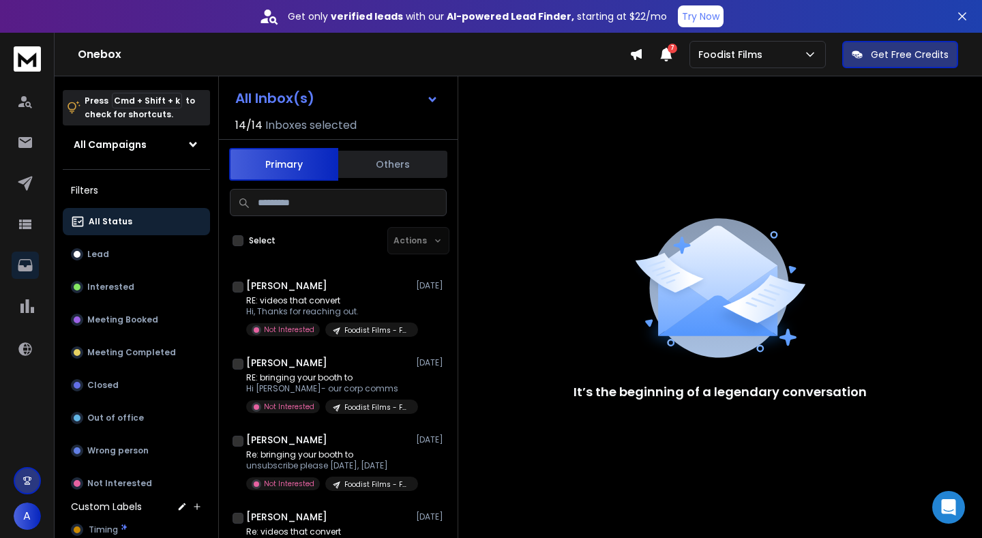
click at [374, 162] on button "Others" at bounding box center [392, 164] width 109 height 30
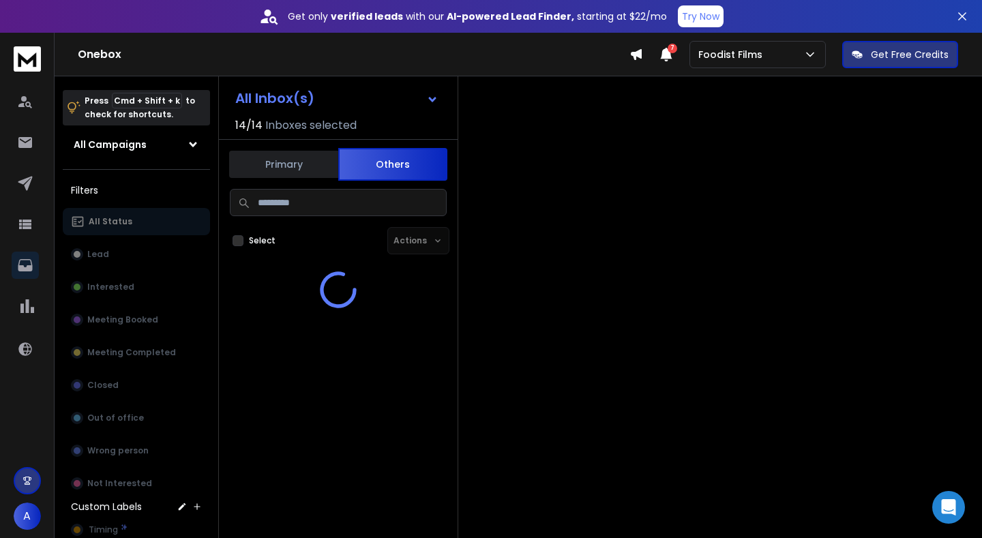
click at [299, 163] on button "Primary" at bounding box center [283, 164] width 109 height 30
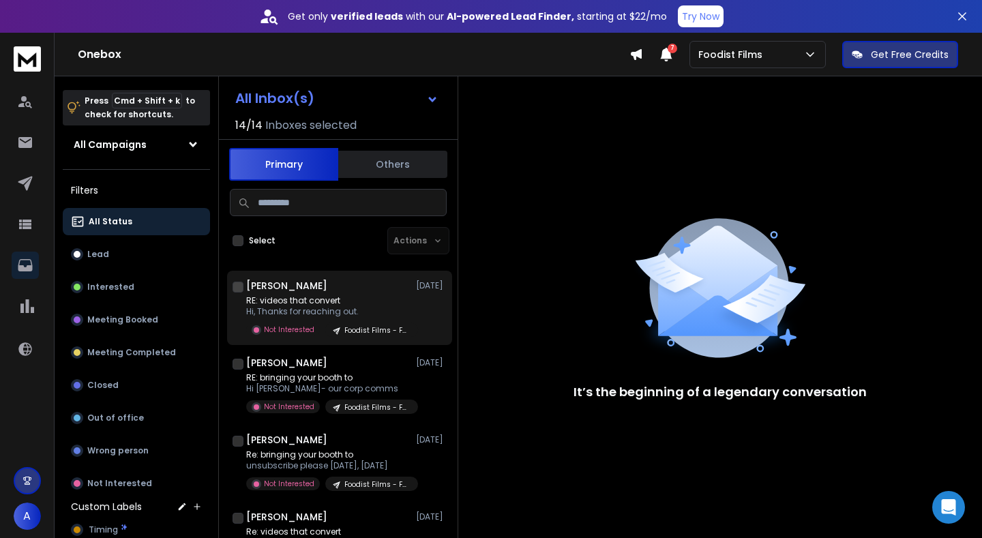
click at [340, 292] on div "[PERSON_NAME] [DATE]" at bounding box center [346, 286] width 201 height 14
